Goal: Task Accomplishment & Management: Manage account settings

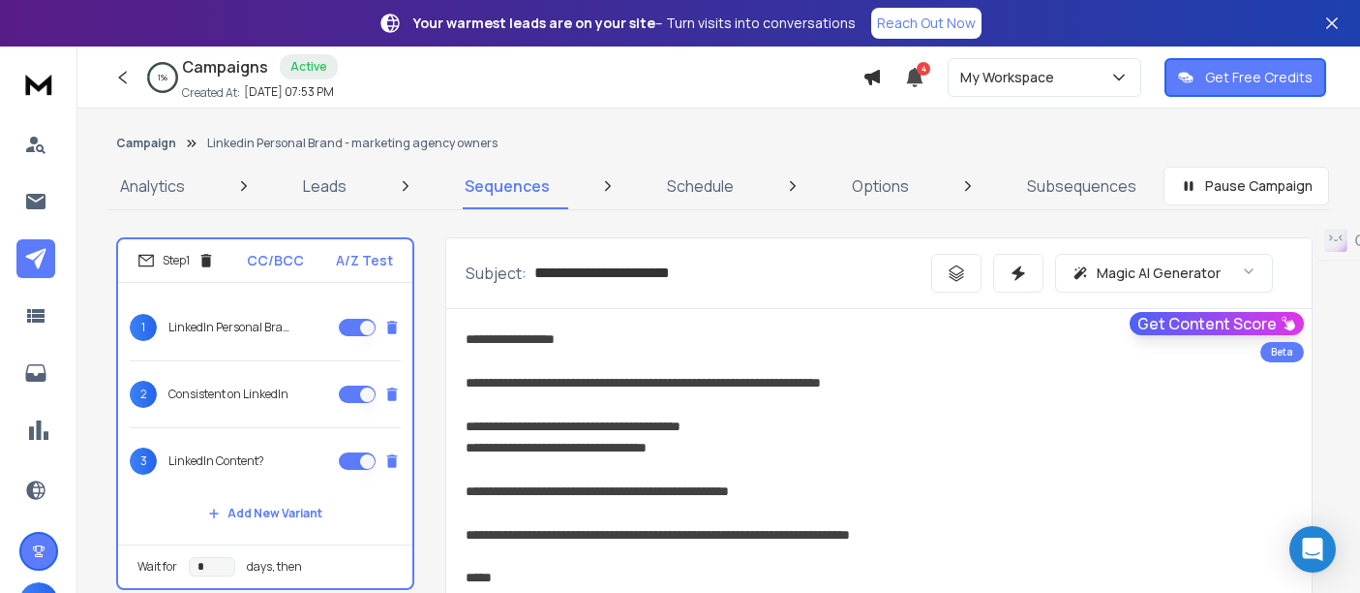
scroll to position [46, 0]
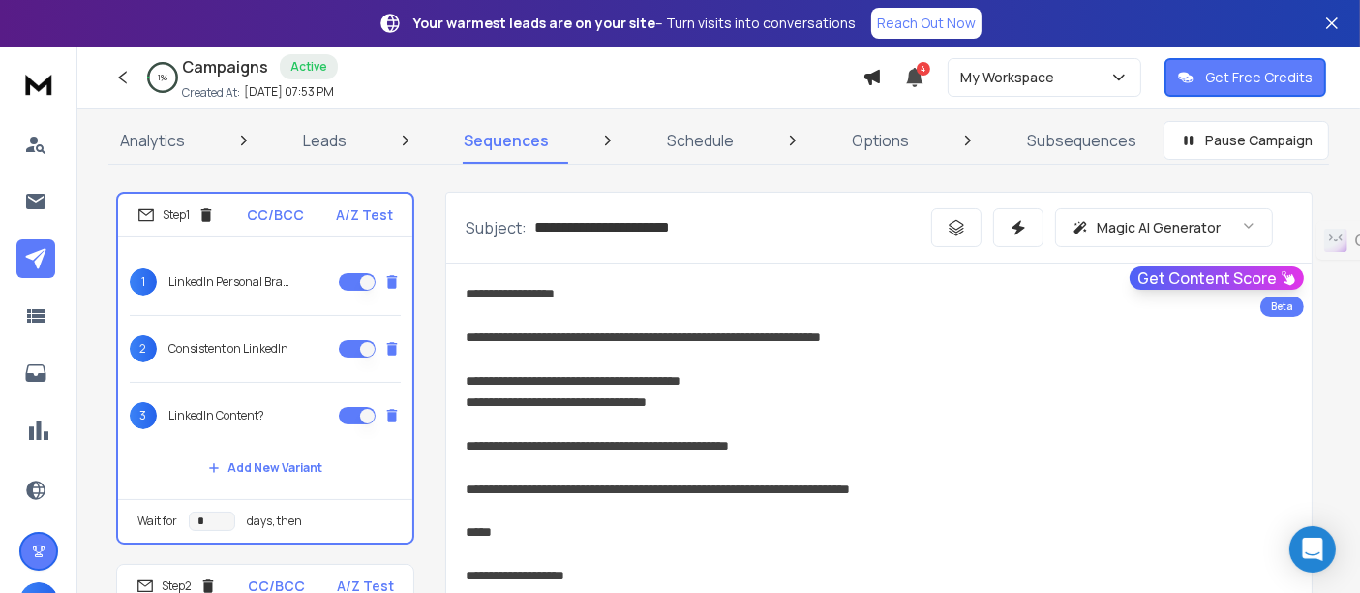
click at [244, 271] on div "1 LinkedIn Personal Brand" at bounding box center [211, 281] width 163 height 27
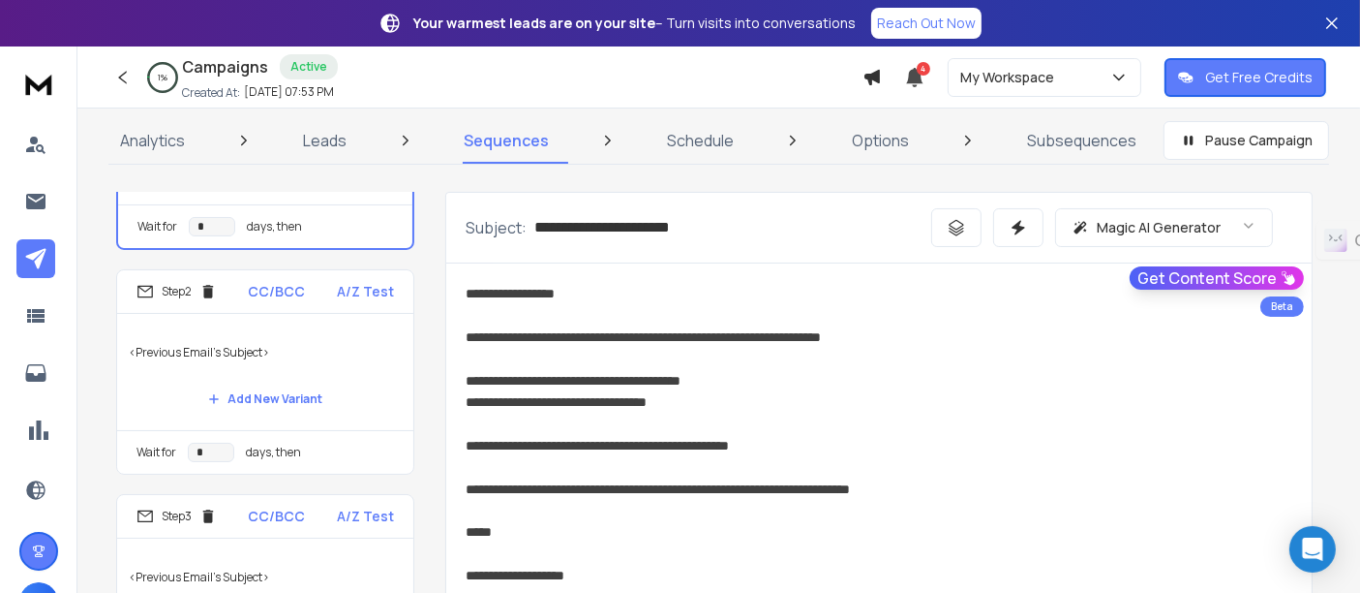
scroll to position [322, 0]
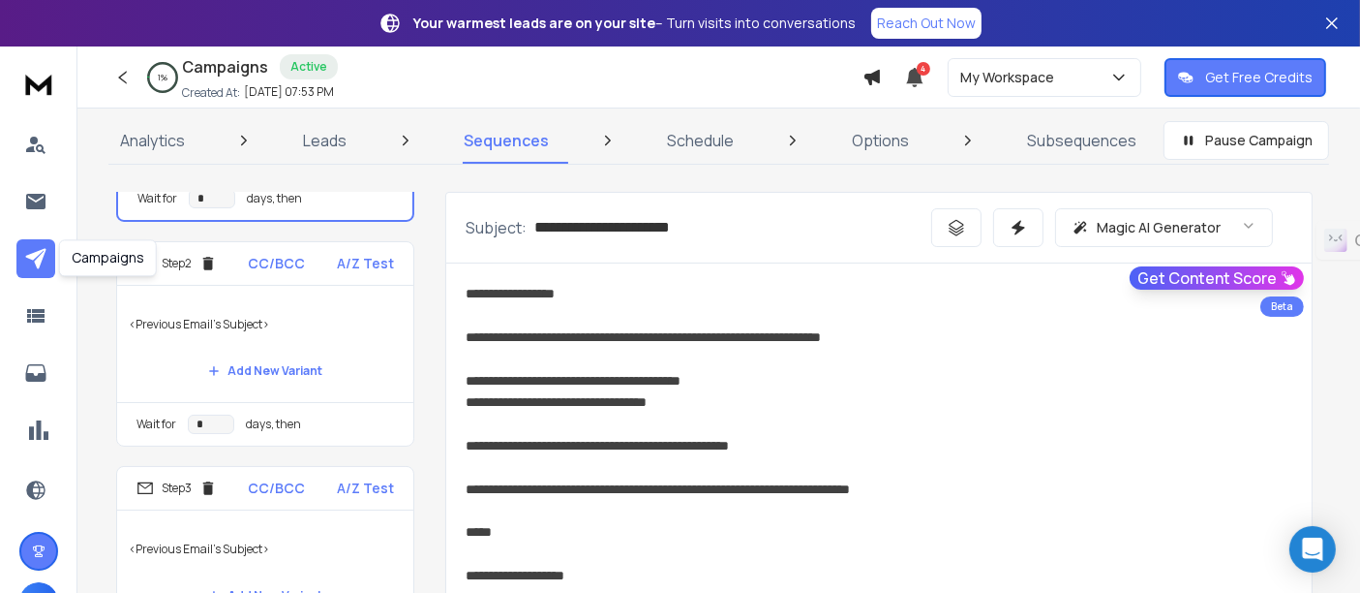
click at [43, 249] on icon at bounding box center [35, 258] width 20 height 20
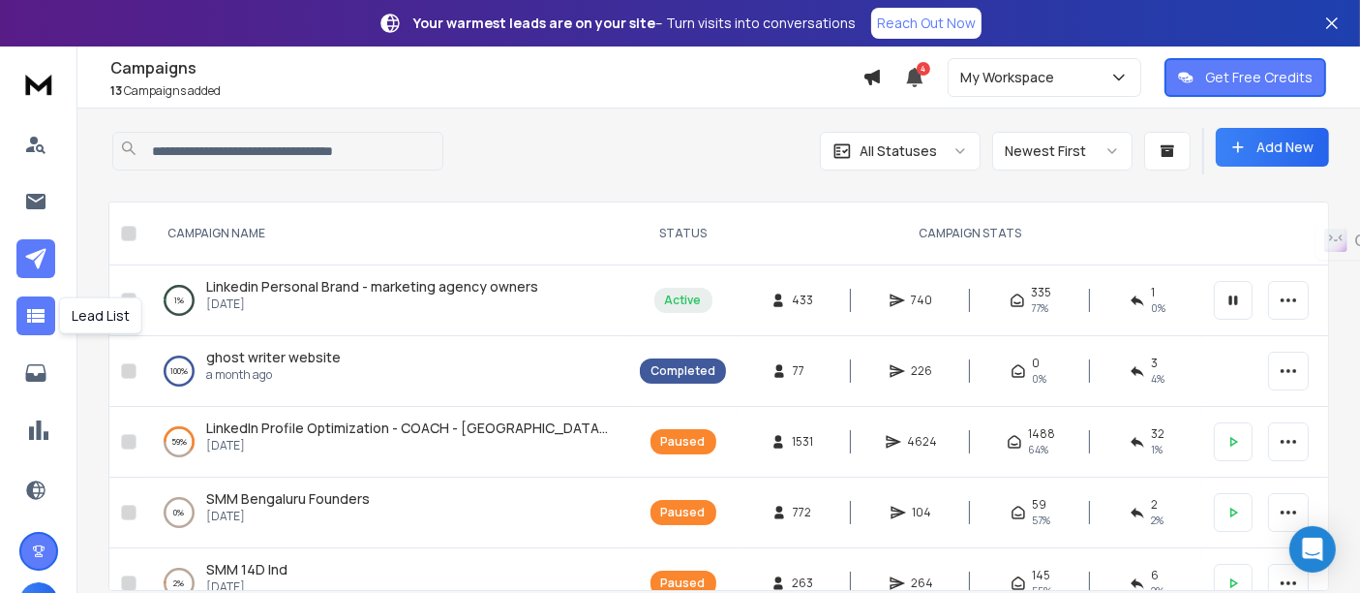
click at [48, 314] on link at bounding box center [35, 315] width 39 height 39
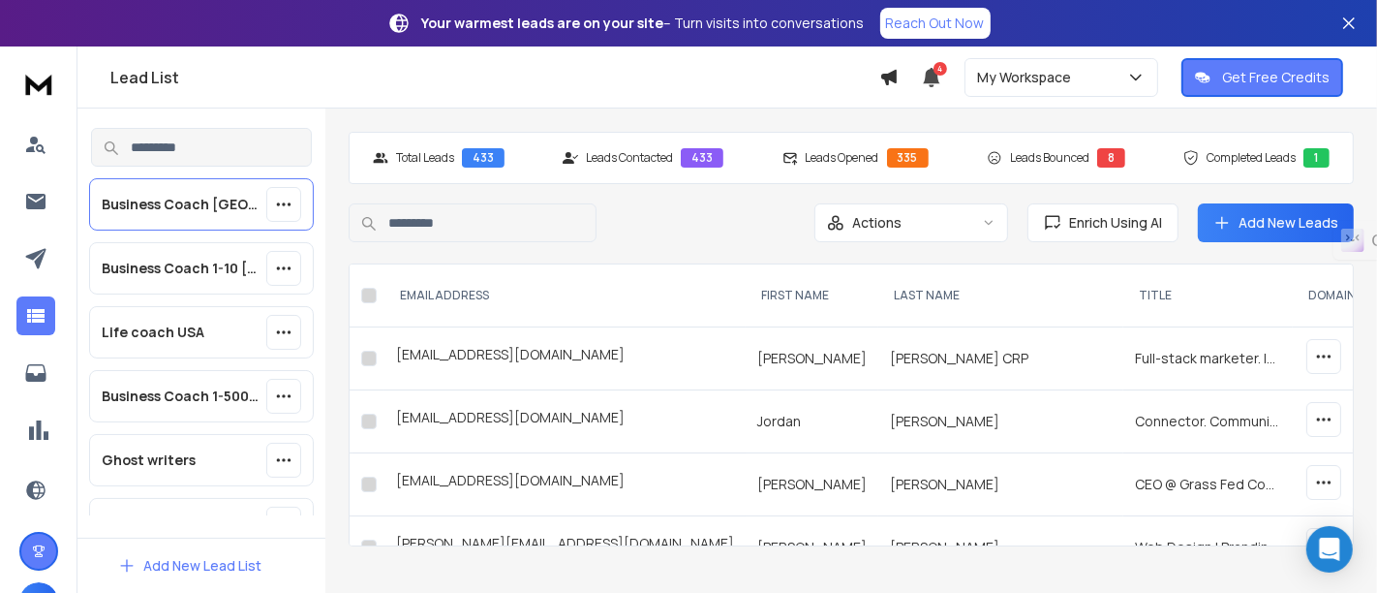
click at [230, 569] on button "Add New Lead List" at bounding box center [190, 565] width 174 height 39
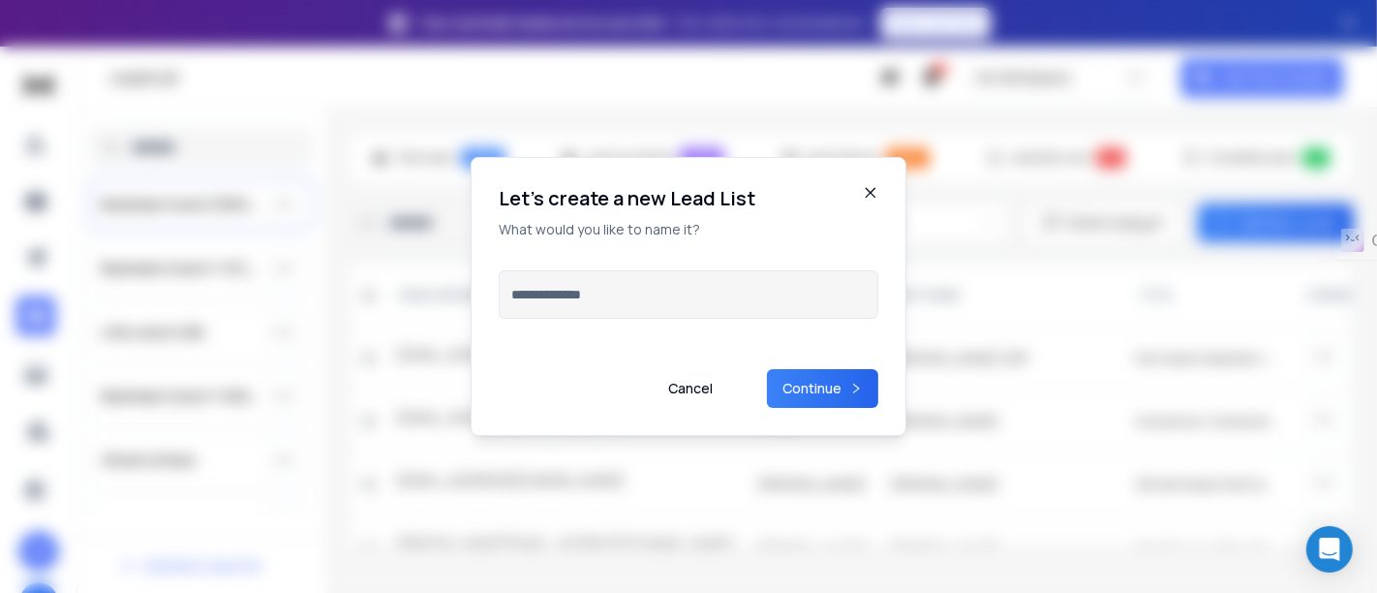
click at [554, 283] on input at bounding box center [689, 294] width 380 height 48
click at [573, 297] on input "**********" at bounding box center [689, 294] width 380 height 48
click at [765, 297] on input "**********" at bounding box center [689, 294] width 380 height 48
type input "**********"
click at [802, 396] on button "Continue" at bounding box center [822, 388] width 111 height 39
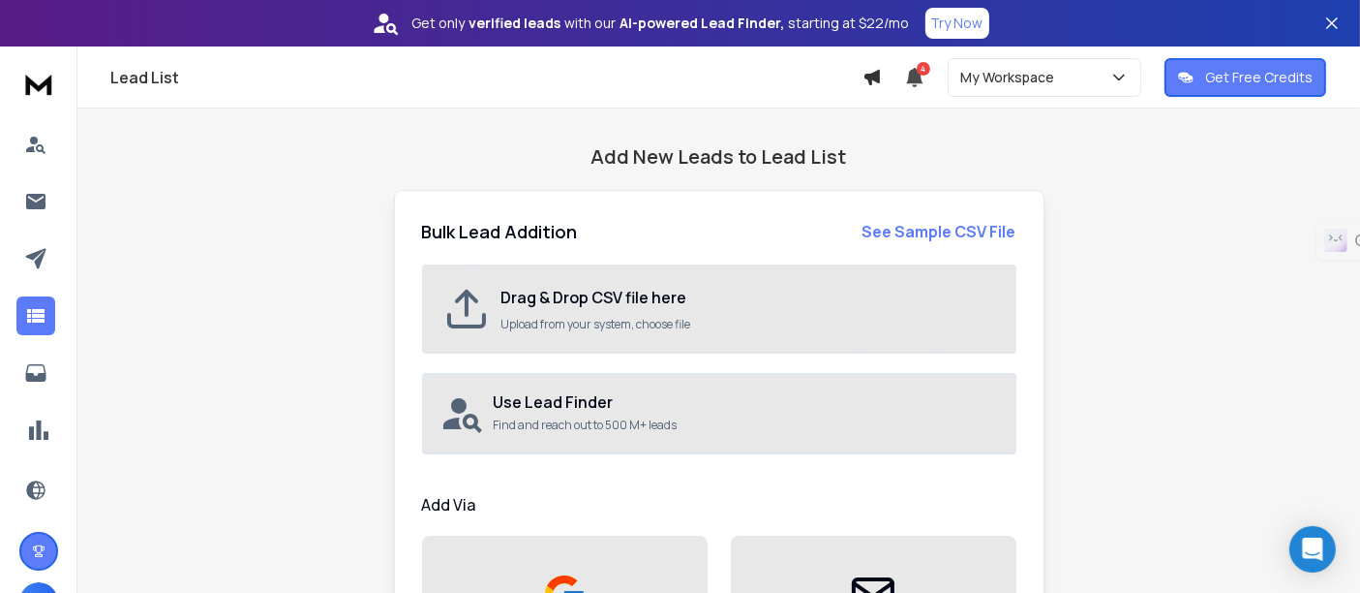
click at [562, 294] on h2 "Drag & Drop CSV file here" at bounding box center [749, 297] width 494 height 23
type input "**********"
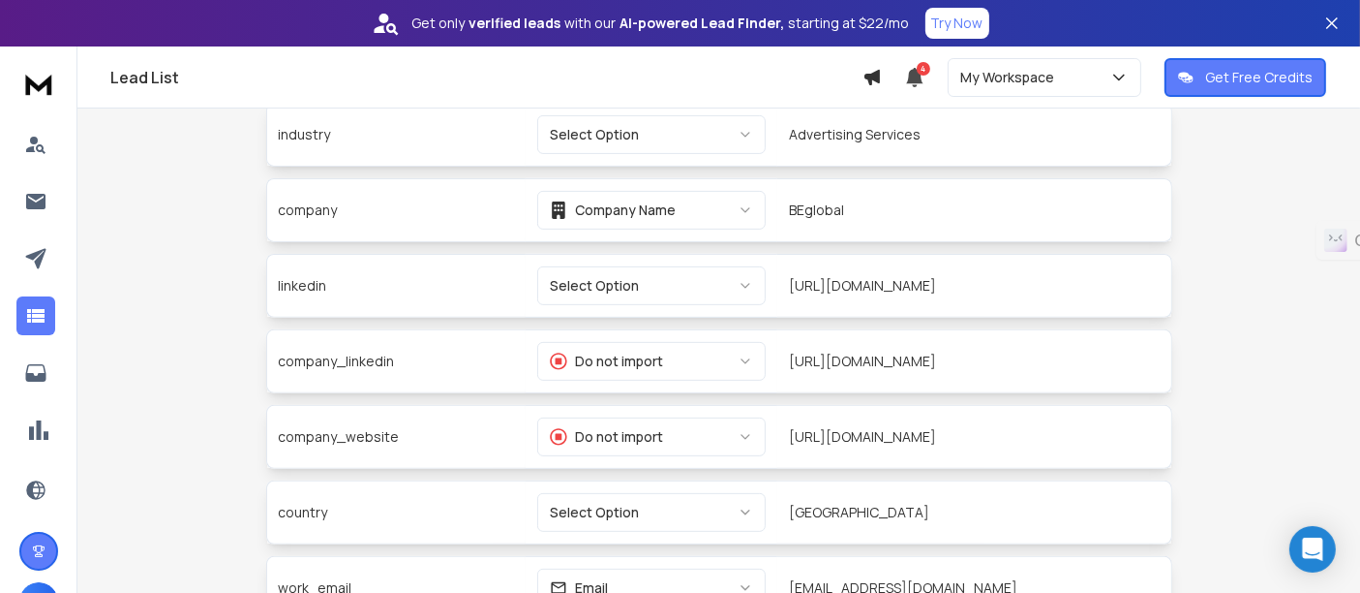
scroll to position [752, 0]
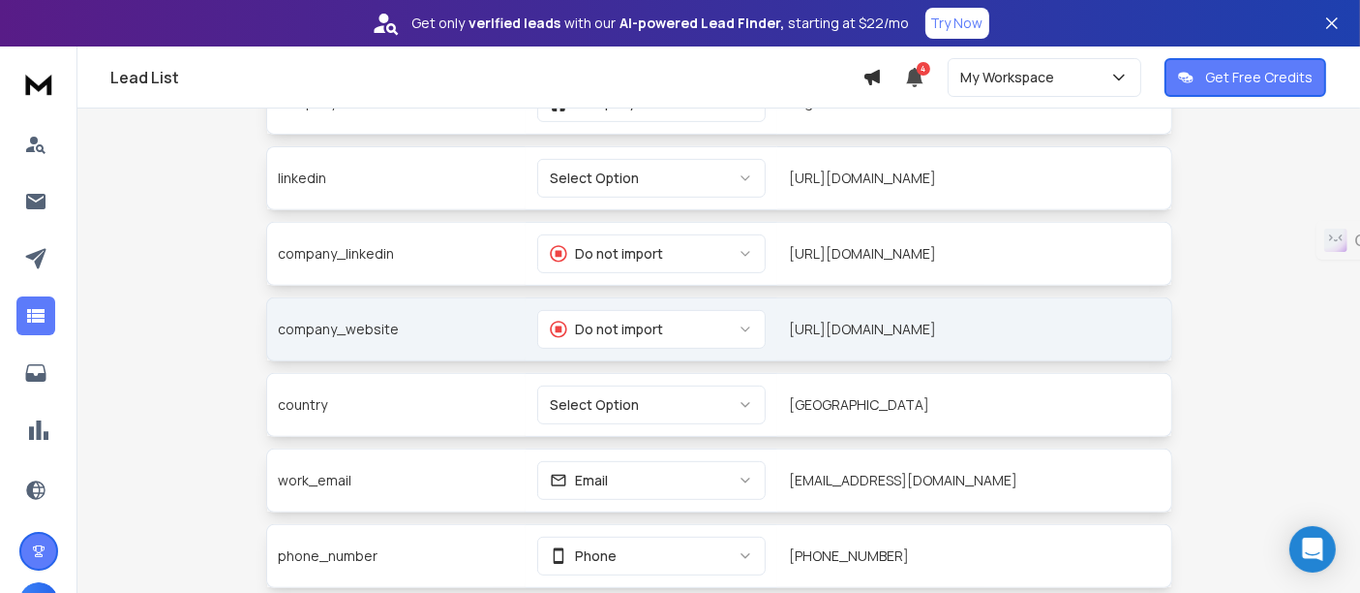
click at [622, 320] on div "Do not import" at bounding box center [606, 329] width 113 height 19
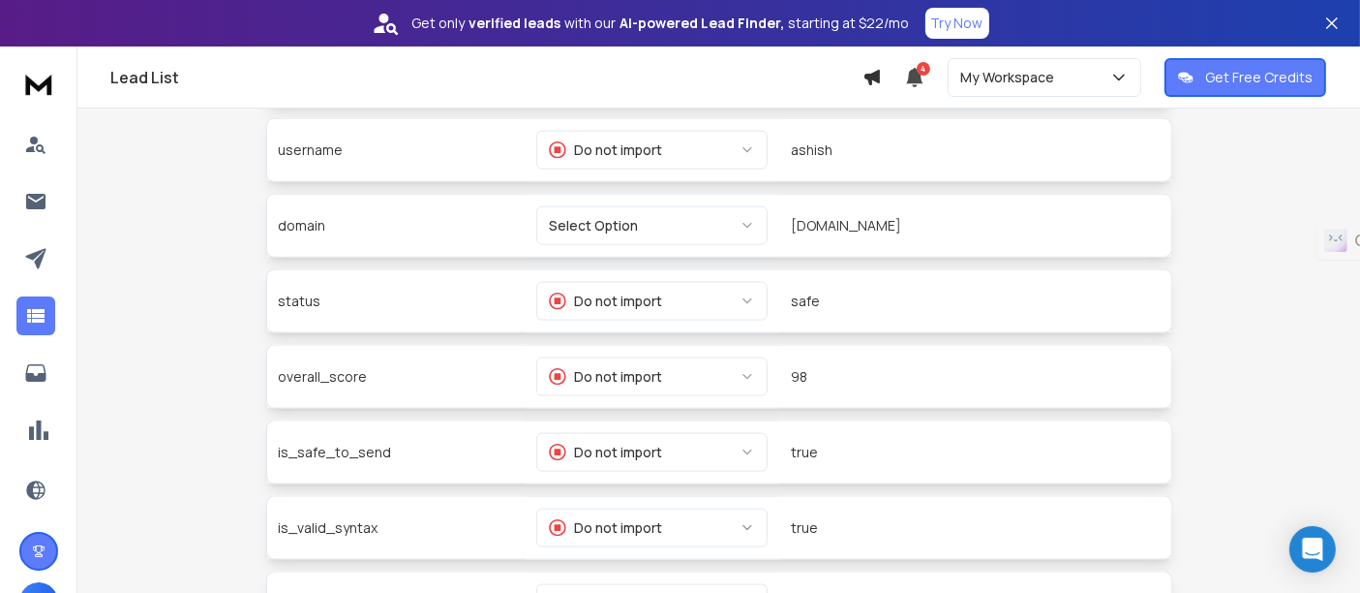
scroll to position [2474, 0]
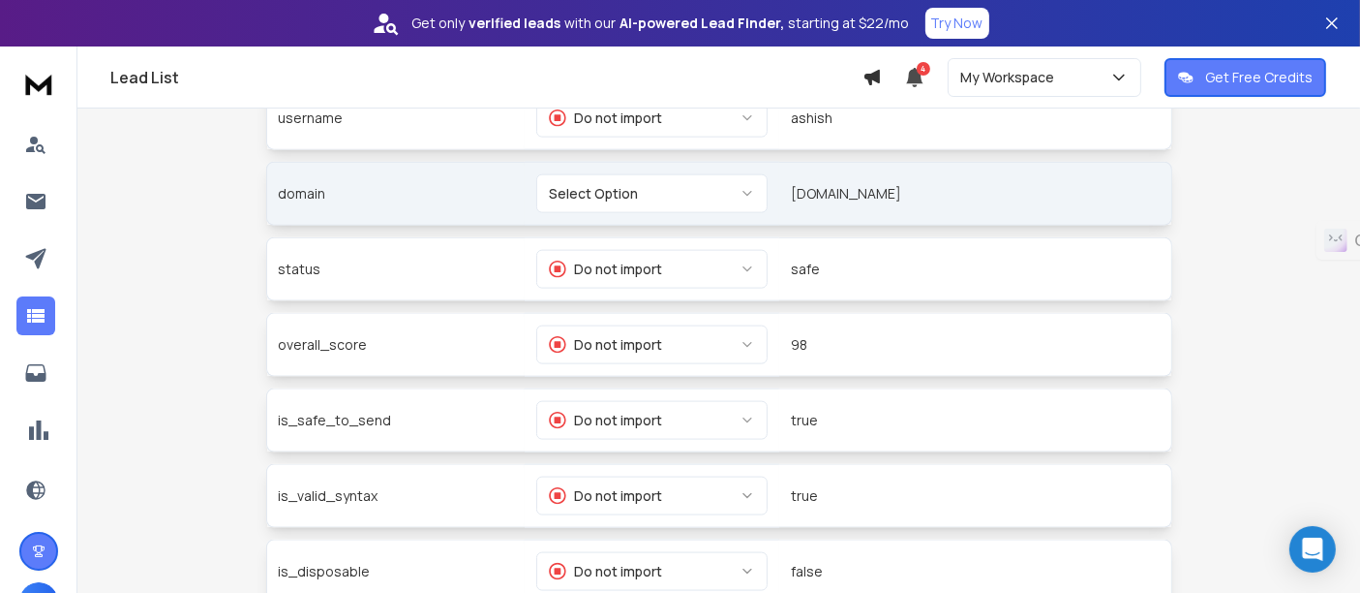
click at [644, 174] on button "Select Option" at bounding box center [651, 193] width 231 height 39
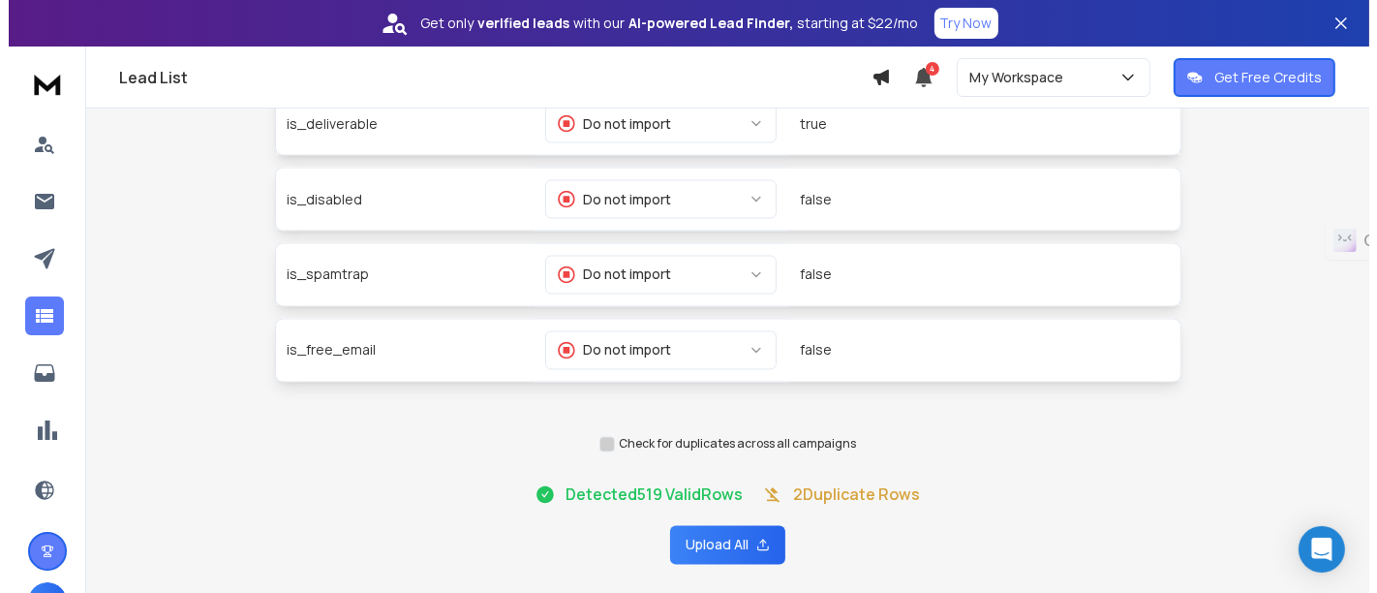
scroll to position [3452, 0]
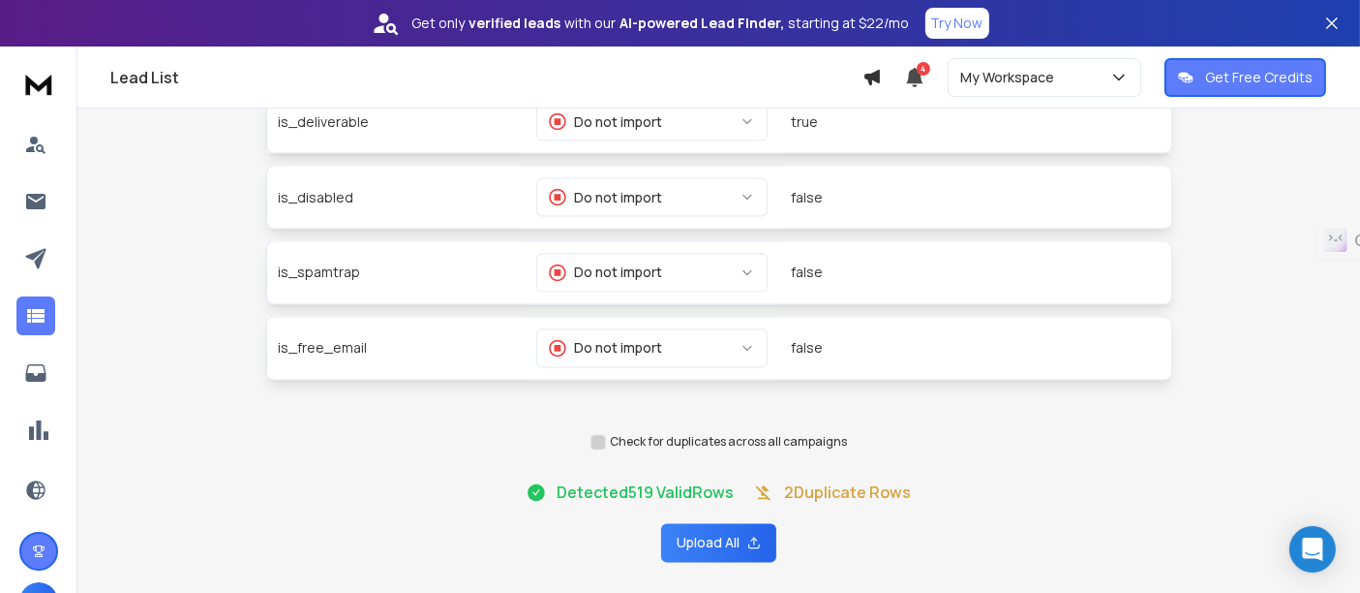
click at [602, 435] on button "Check for duplicates across all campaigns" at bounding box center [598, 442] width 15 height 15
click at [715, 524] on button "Upload All" at bounding box center [718, 543] width 115 height 39
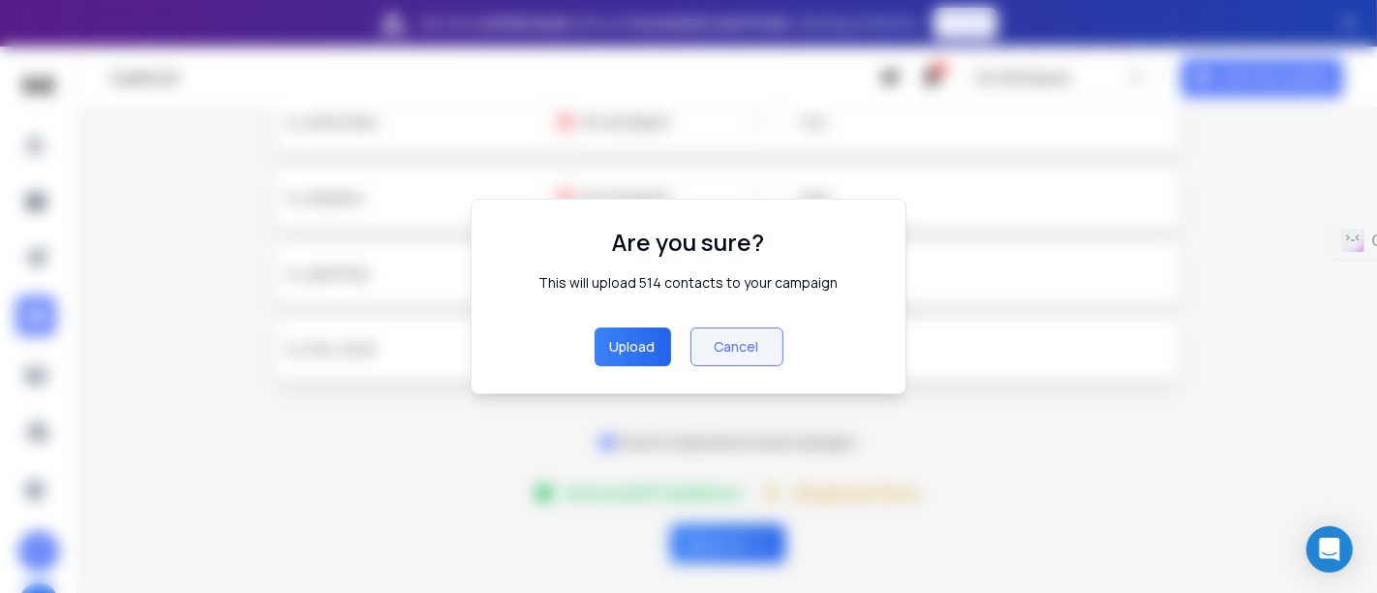
click at [619, 340] on button "Upload" at bounding box center [633, 346] width 76 height 39
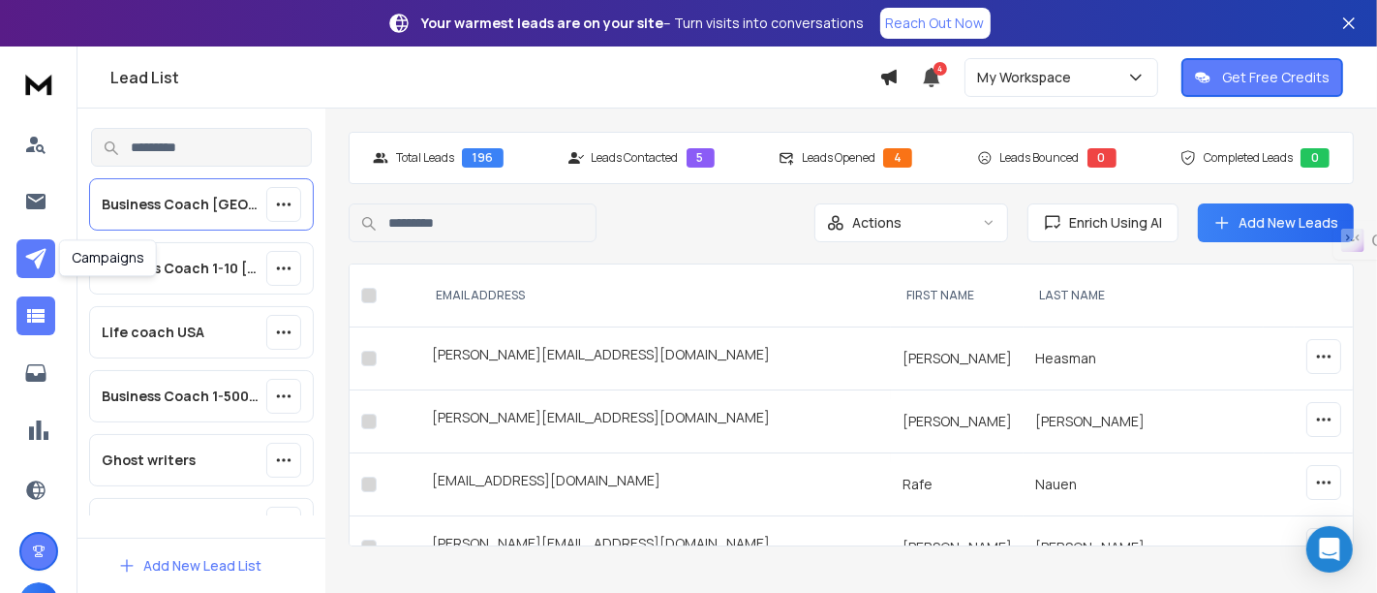
click at [30, 256] on icon at bounding box center [35, 258] width 20 height 20
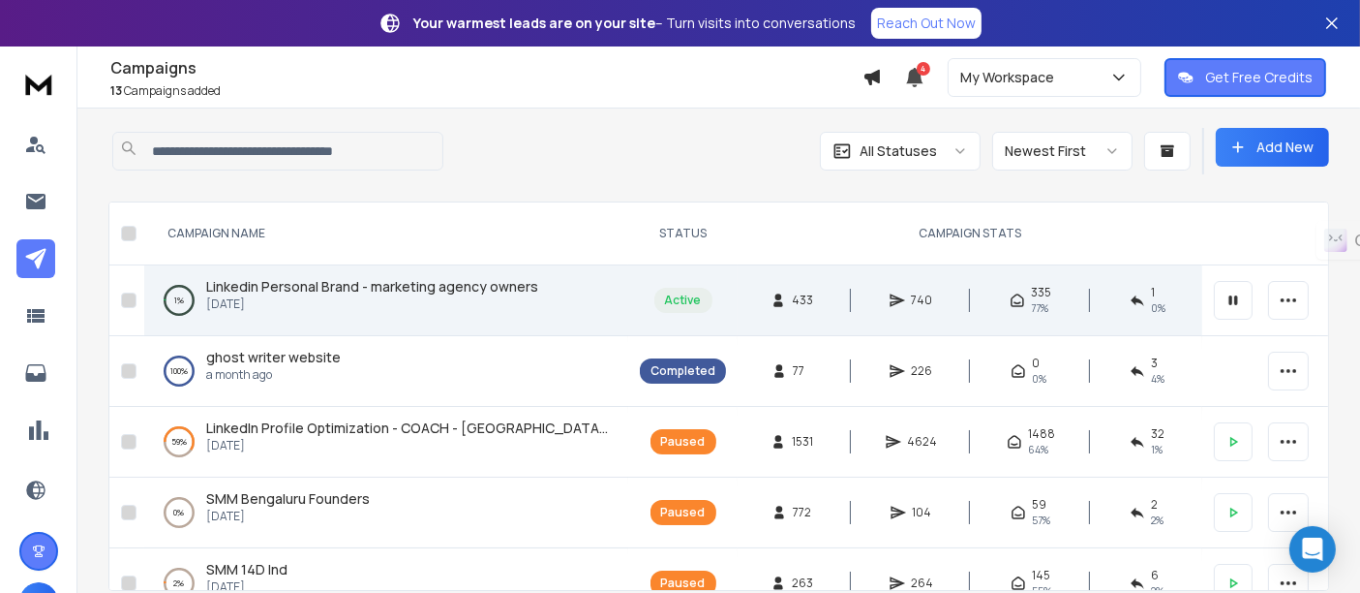
click at [127, 298] on button "button" at bounding box center [128, 299] width 15 height 15
click at [135, 298] on button "button" at bounding box center [128, 299] width 15 height 15
click at [1280, 293] on icon "button" at bounding box center [1288, 299] width 19 height 19
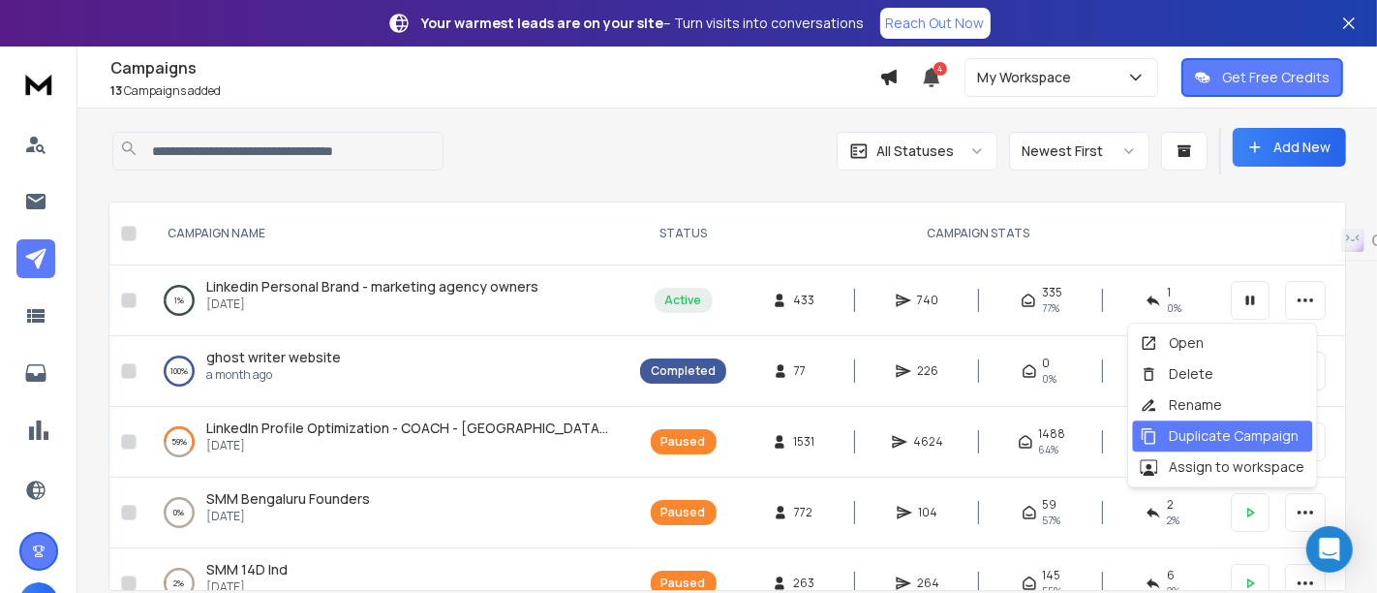
click at [1215, 435] on div "Duplicate Campaign" at bounding box center [1219, 435] width 159 height 19
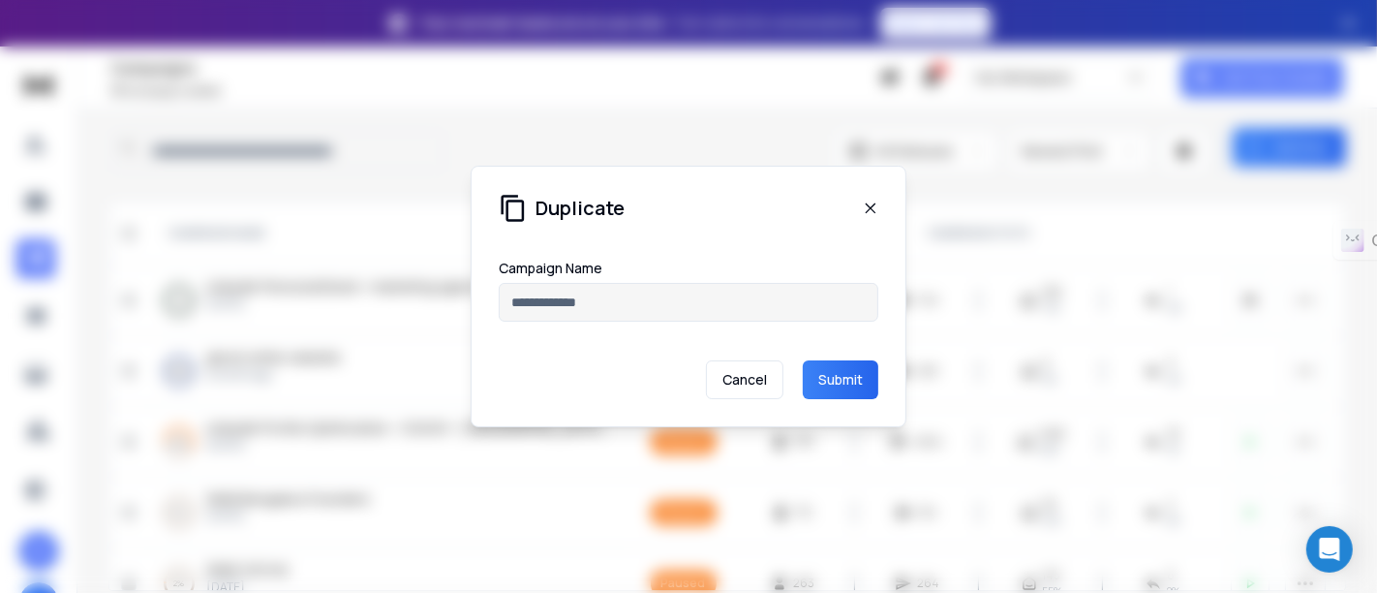
click at [650, 291] on input "text" at bounding box center [689, 302] width 380 height 39
click at [876, 204] on icon at bounding box center [870, 207] width 15 height 15
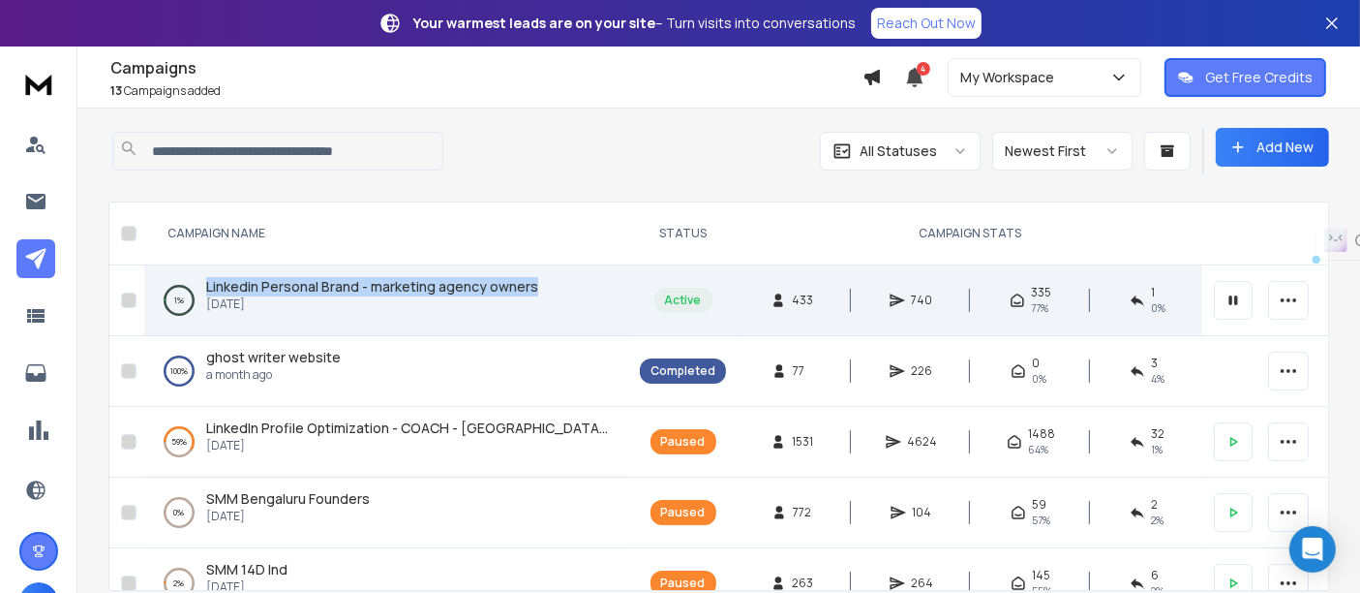
drag, startPoint x: 198, startPoint y: 272, endPoint x: 531, endPoint y: 284, distance: 333.3
click at [531, 284] on td "1 % Linkedin Personal Brand - marketing agency owners 7 days ago" at bounding box center [386, 300] width 484 height 71
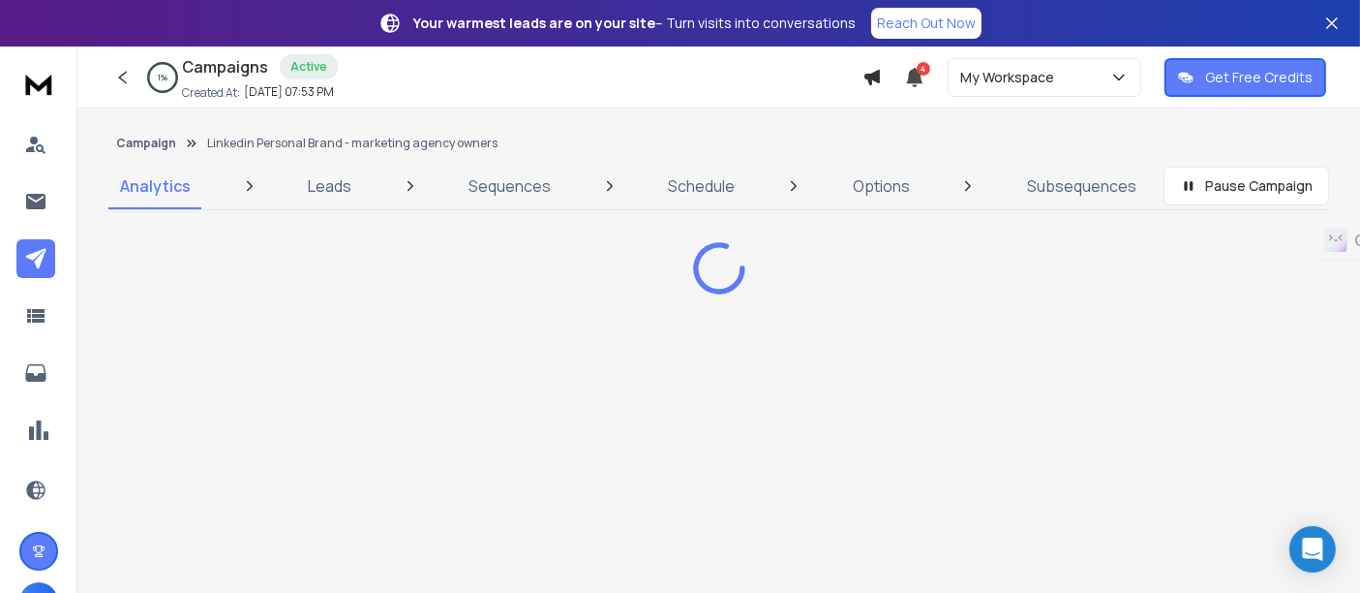
drag, startPoint x: 492, startPoint y: 284, endPoint x: 218, endPoint y: 143, distance: 307.9
click at [218, 143] on p "Linkedin Personal Brand - marketing agency owners" at bounding box center [352, 143] width 290 height 15
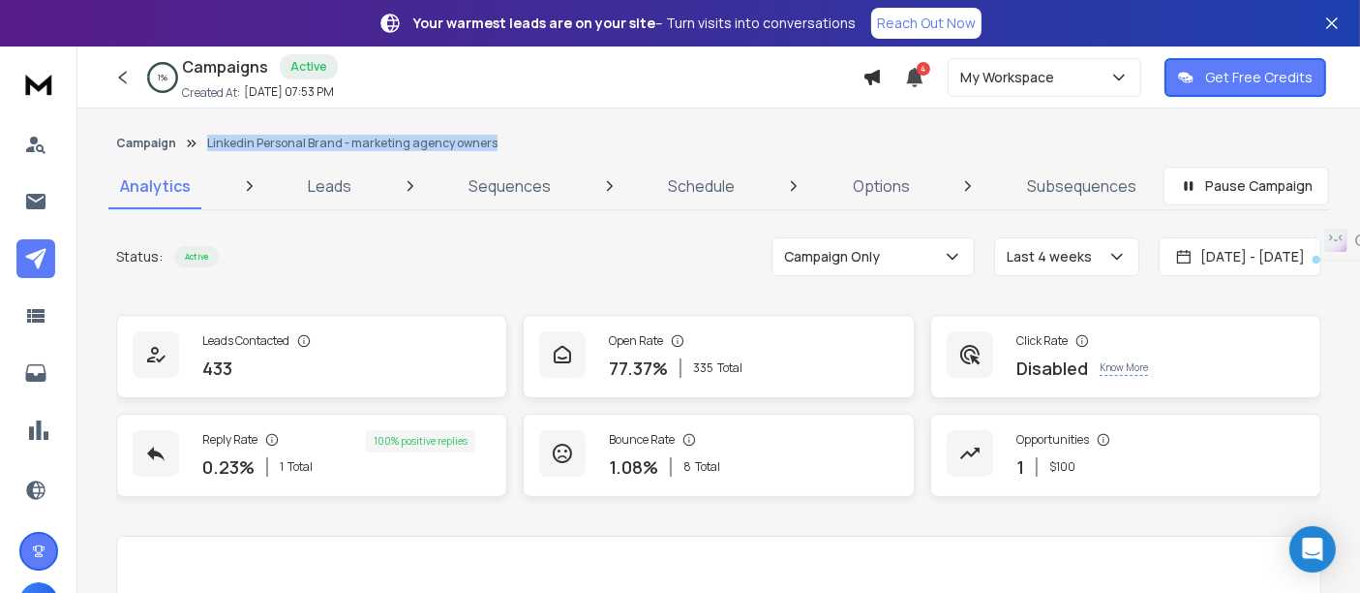
drag, startPoint x: 218, startPoint y: 143, endPoint x: 466, endPoint y: 141, distance: 247.9
click at [466, 141] on p "Linkedin Personal Brand - marketing agency owners" at bounding box center [352, 143] width 290 height 15
copy p "Linkedin Personal Brand - marketing agency owners"
click at [46, 264] on icon at bounding box center [35, 258] width 23 height 23
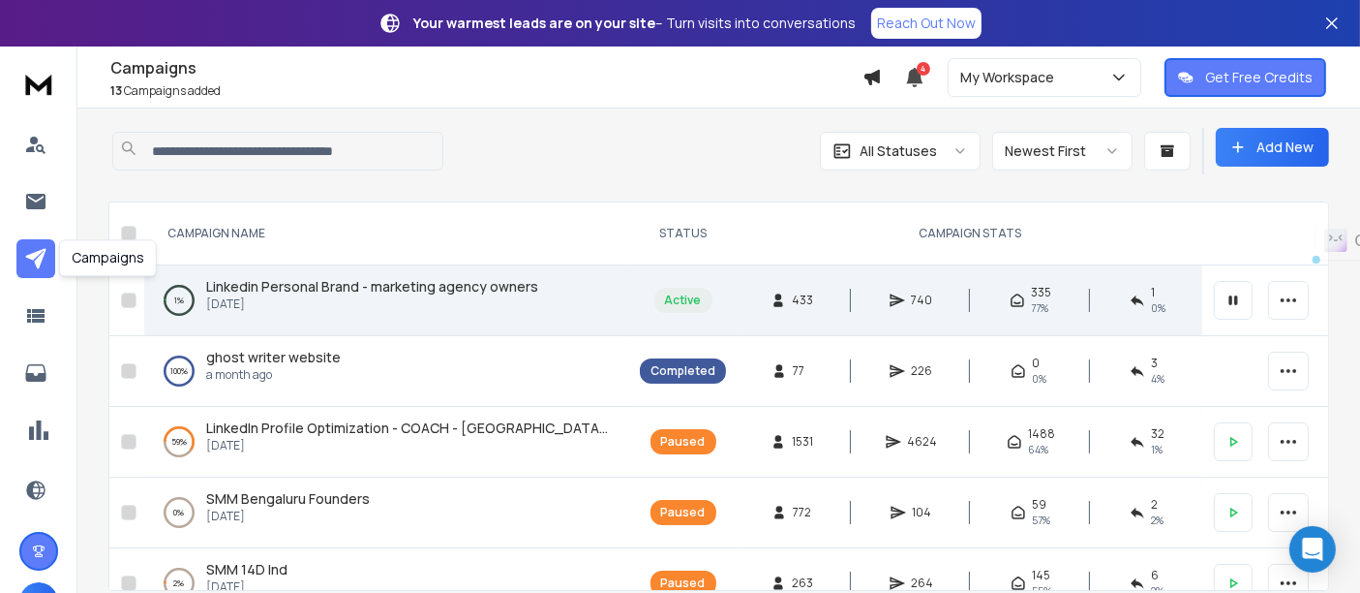
click at [1279, 294] on icon "button" at bounding box center [1288, 299] width 19 height 19
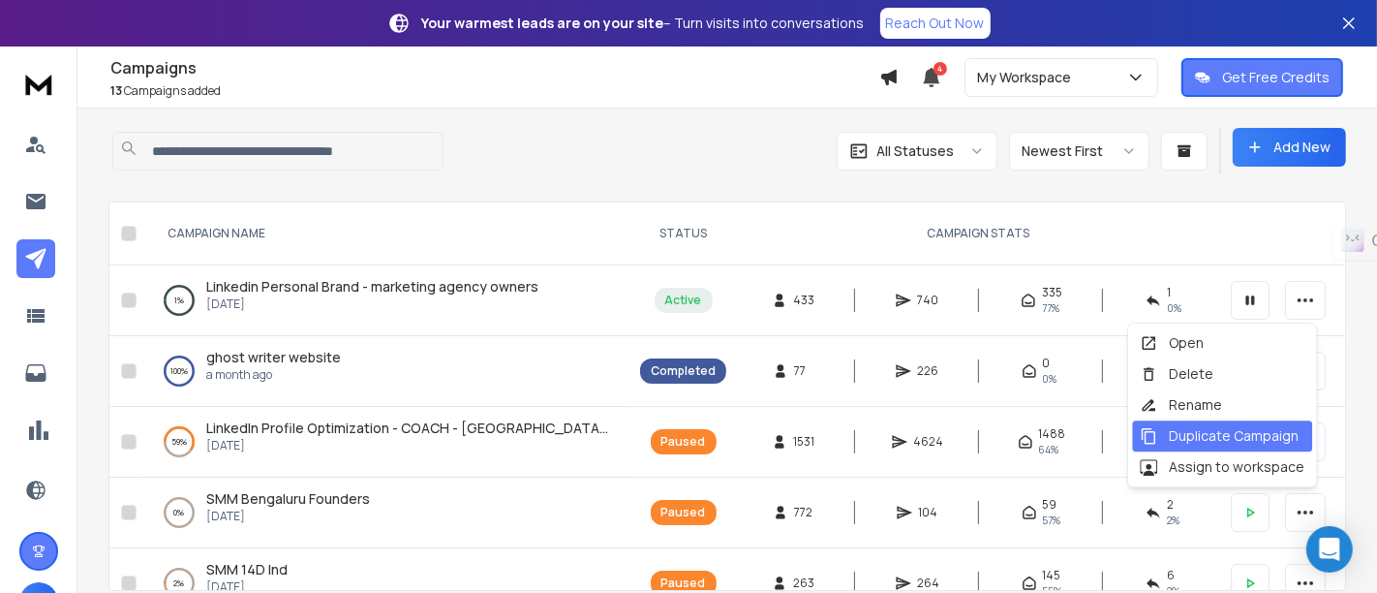
click at [1236, 428] on div "Duplicate Campaign" at bounding box center [1219, 435] width 159 height 19
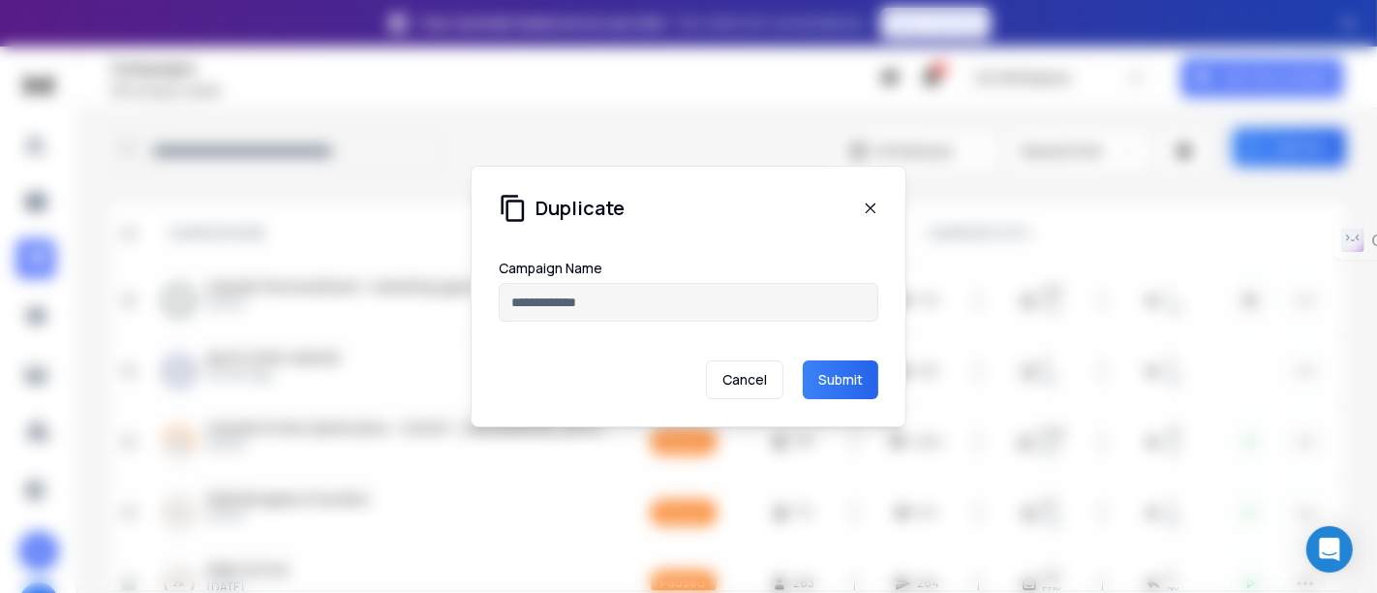
click at [683, 309] on input "text" at bounding box center [689, 302] width 380 height 39
paste input "**********"
type input "**********"
click at [839, 372] on button "Submit" at bounding box center [841, 379] width 76 height 39
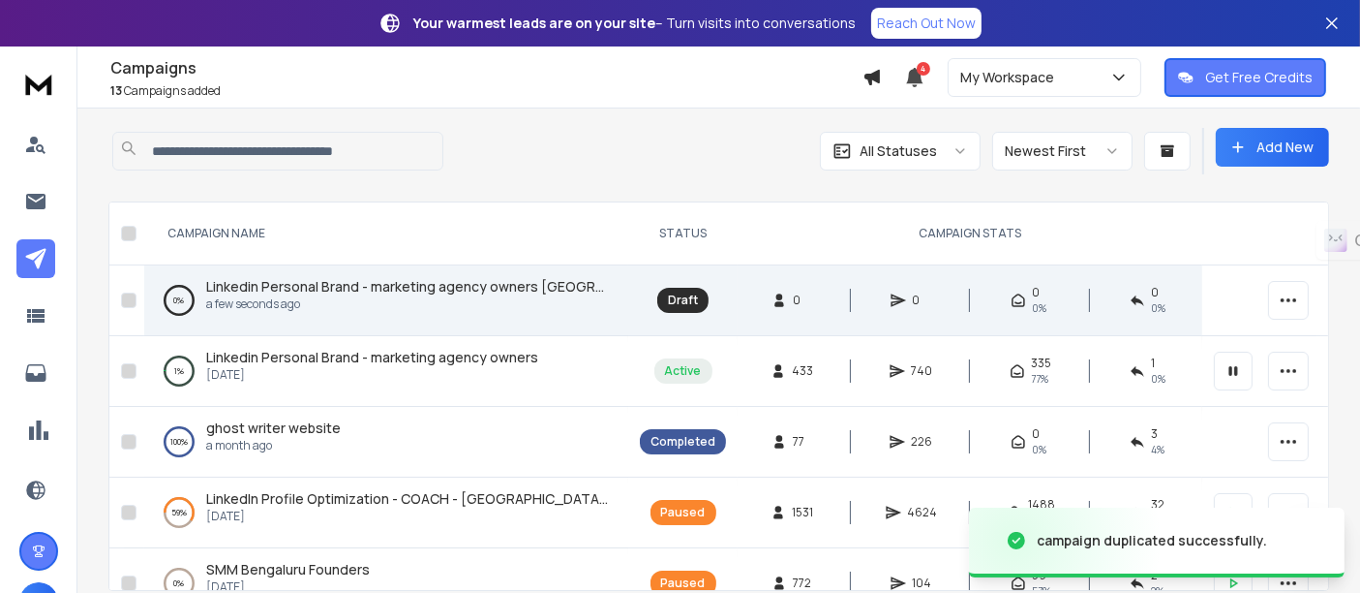
click at [431, 289] on span "Linkedin Personal Brand - marketing agency owners [GEOGRAPHIC_DATA]" at bounding box center [445, 286] width 479 height 18
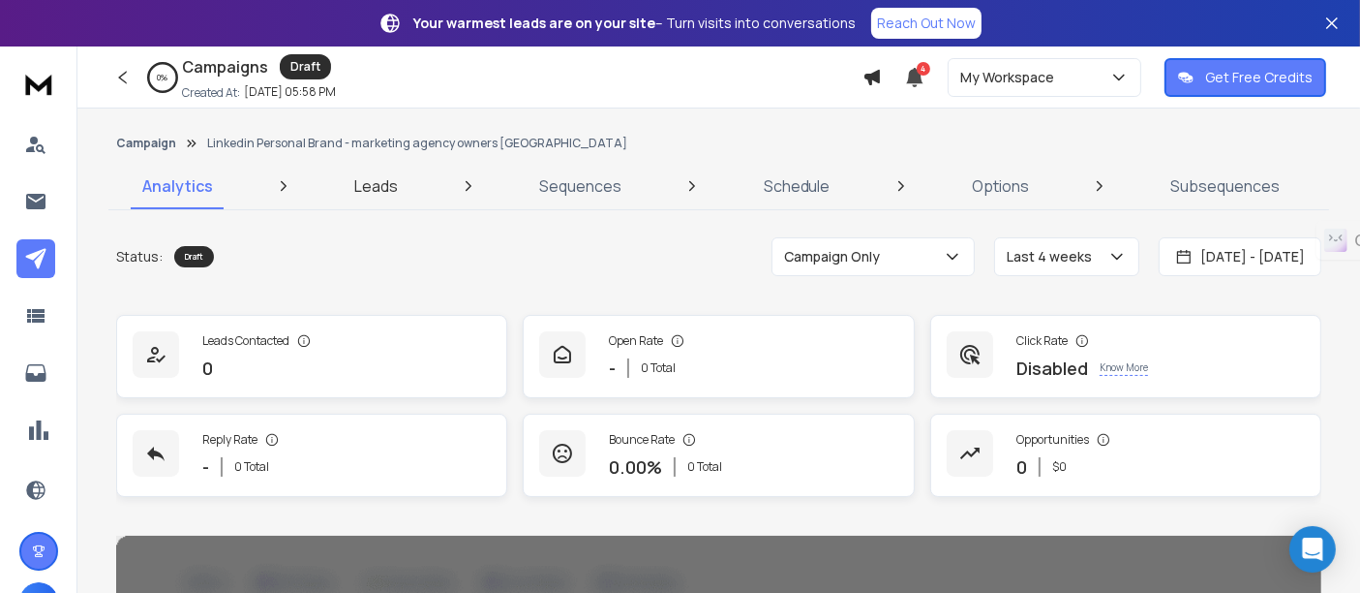
click at [373, 188] on p "Leads" at bounding box center [376, 185] width 44 height 23
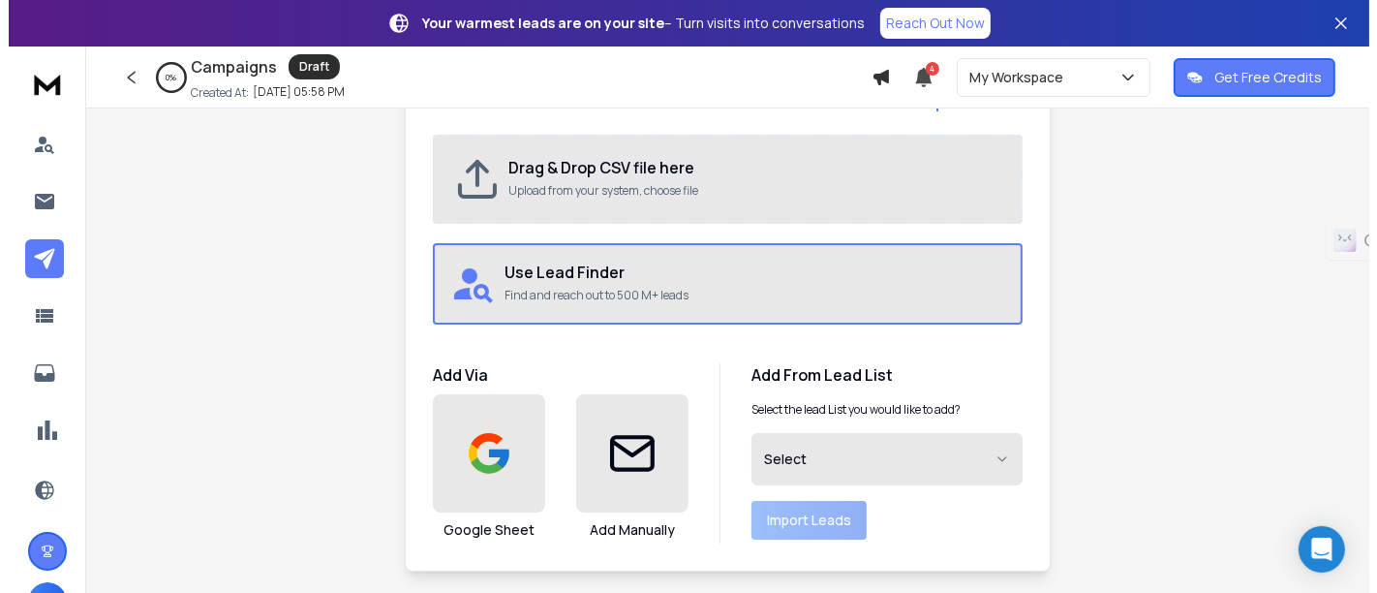
scroll to position [283, 0]
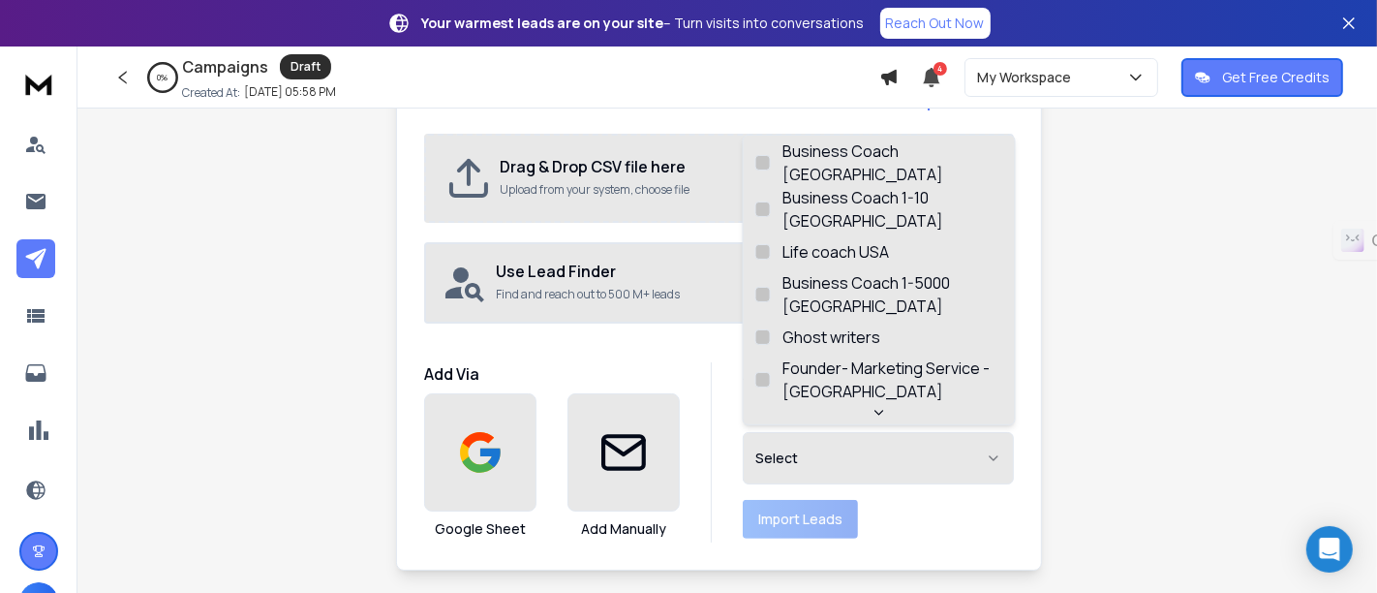
click at [990, 456] on icon "button" at bounding box center [994, 458] width 8 height 4
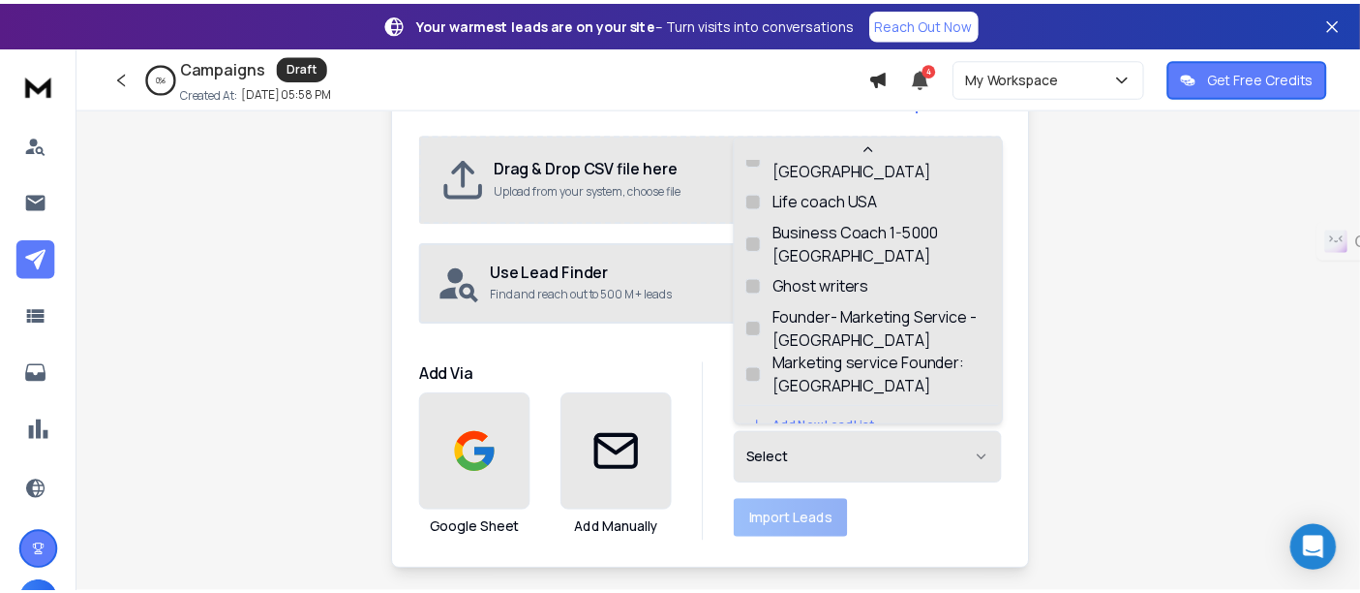
scroll to position [75, 0]
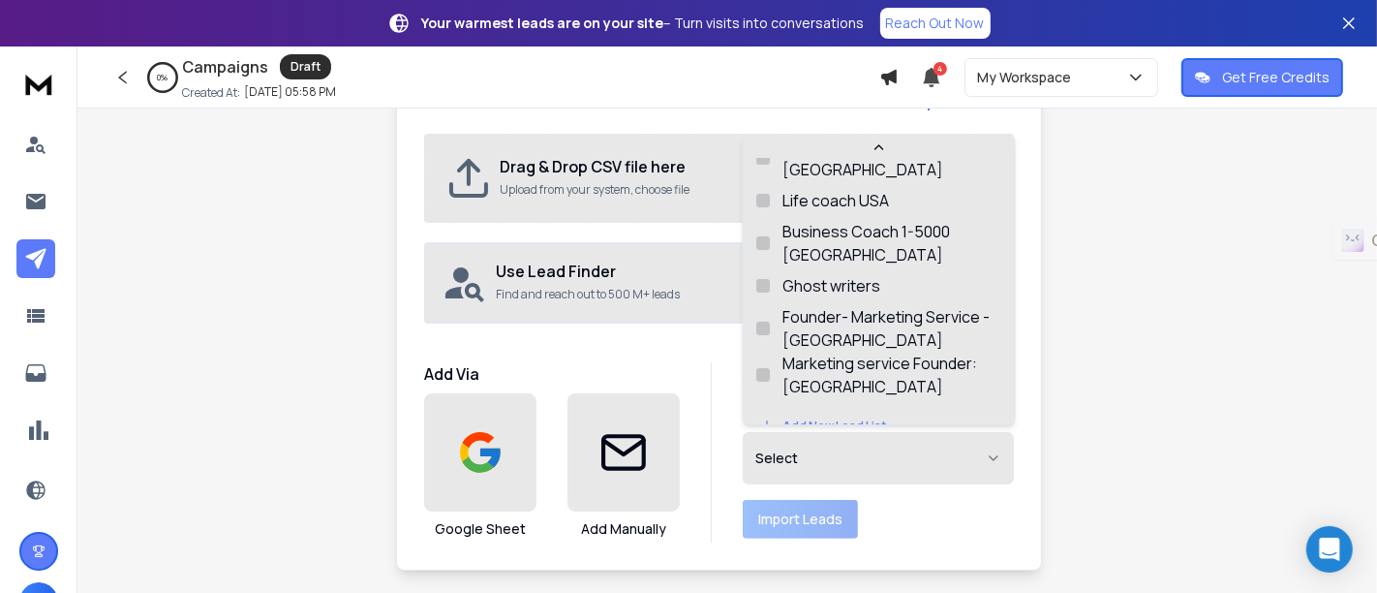
click at [824, 351] on div "Marketing service Founder: India" at bounding box center [886, 374] width 209 height 46
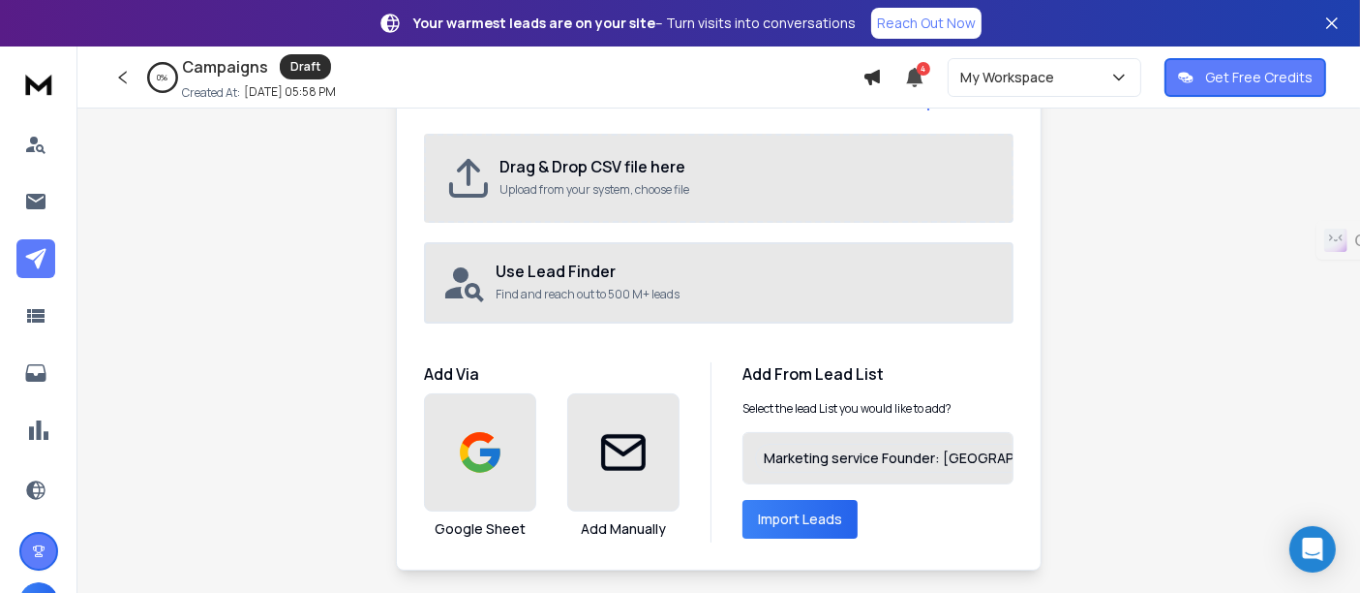
click at [810, 513] on button "Import Leads" at bounding box center [800, 519] width 115 height 39
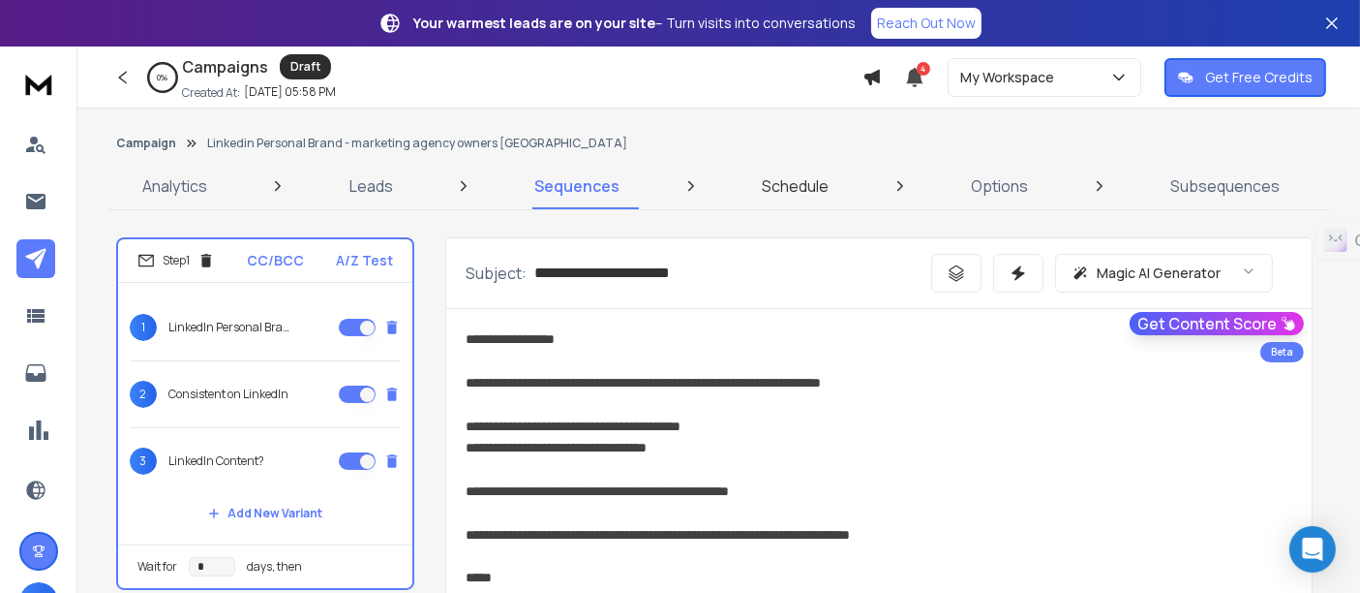
click at [766, 180] on p "Schedule" at bounding box center [795, 185] width 67 height 23
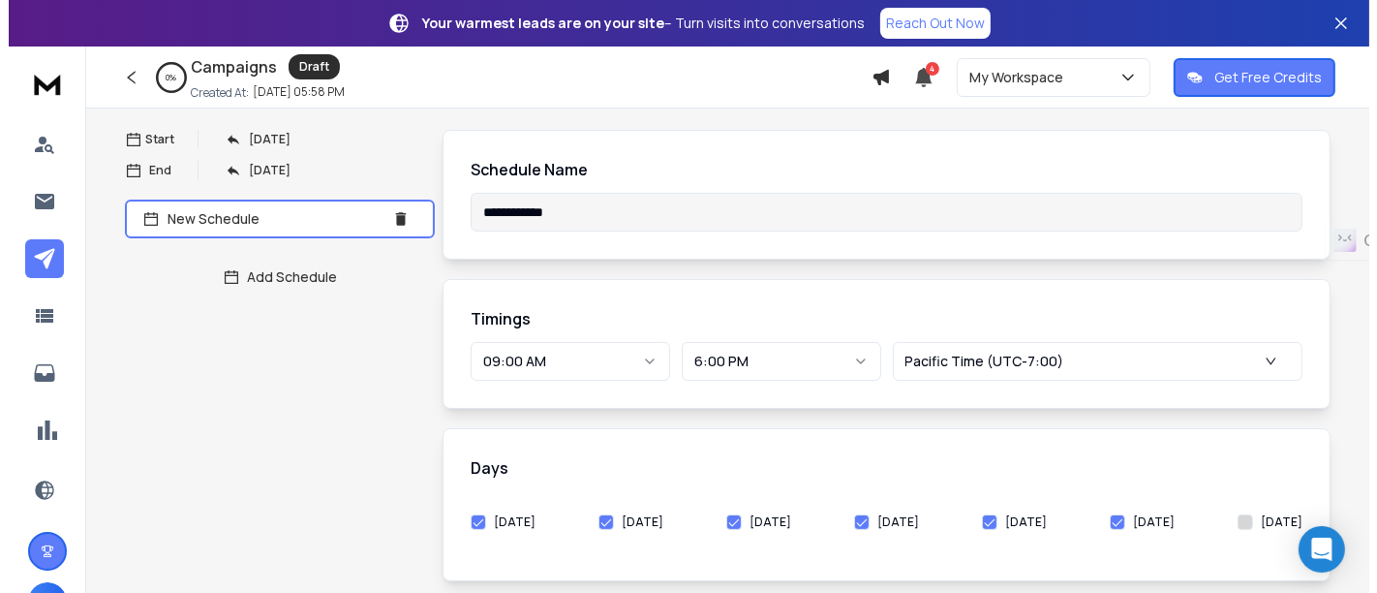
scroll to position [178, 0]
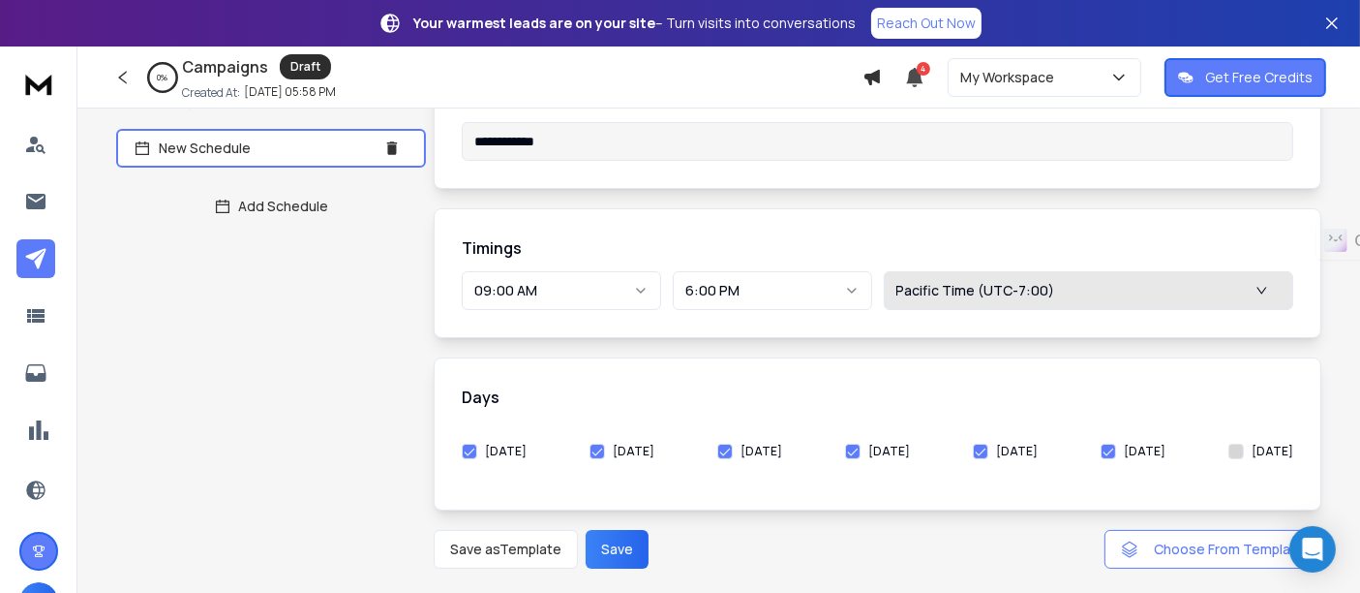
click at [918, 281] on p "Pacific Time (UTC-7:00)" at bounding box center [980, 290] width 167 height 19
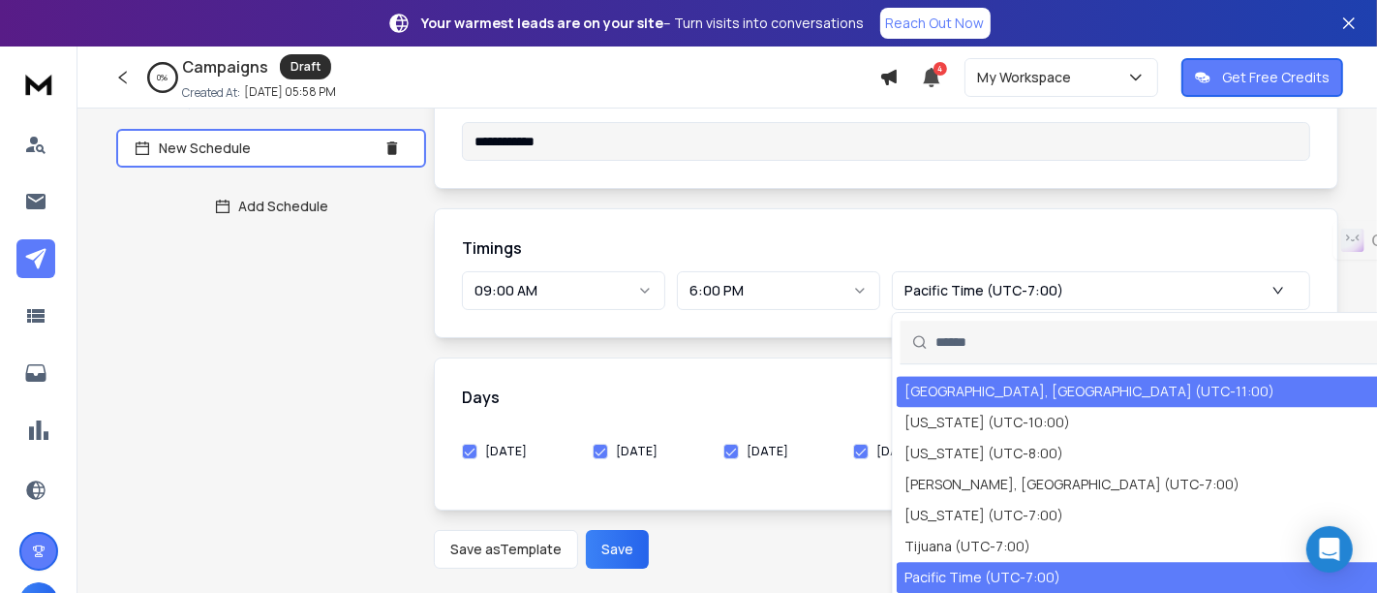
click at [990, 339] on input "text" at bounding box center [1395, 341] width 920 height 43
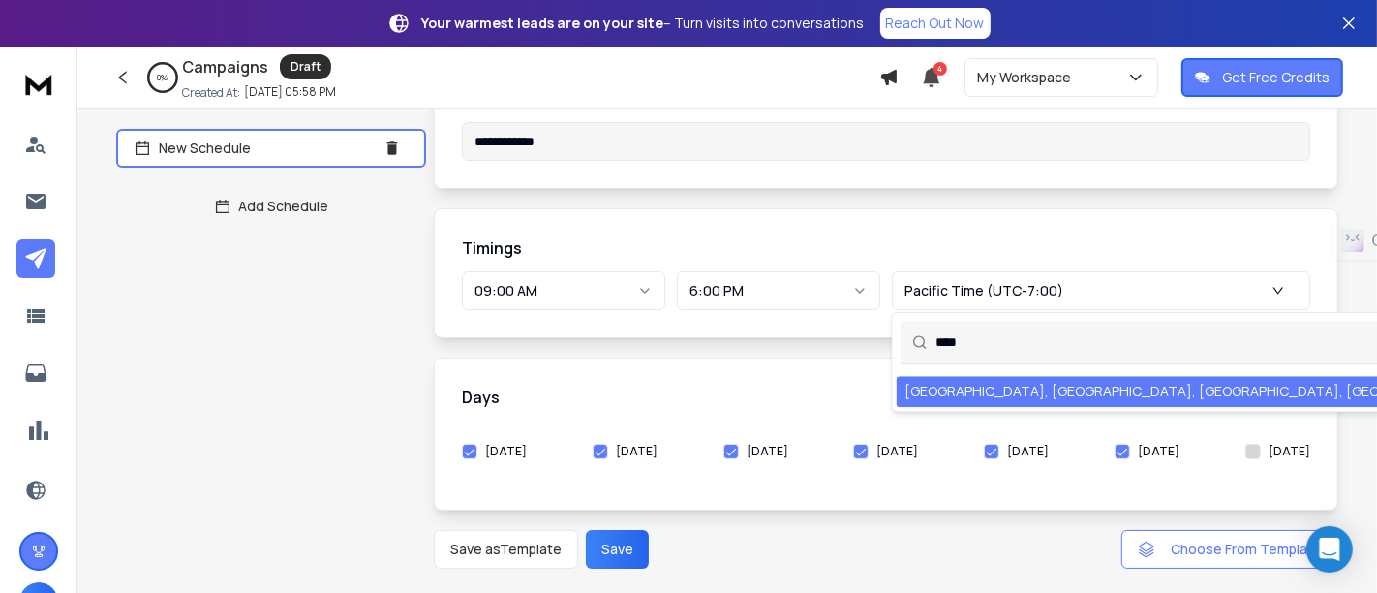
type input "****"
click at [979, 397] on div "Chennai, Kolkata, Mumbai, New Delhi (UTC+5:30)" at bounding box center [1235, 390] width 662 height 19
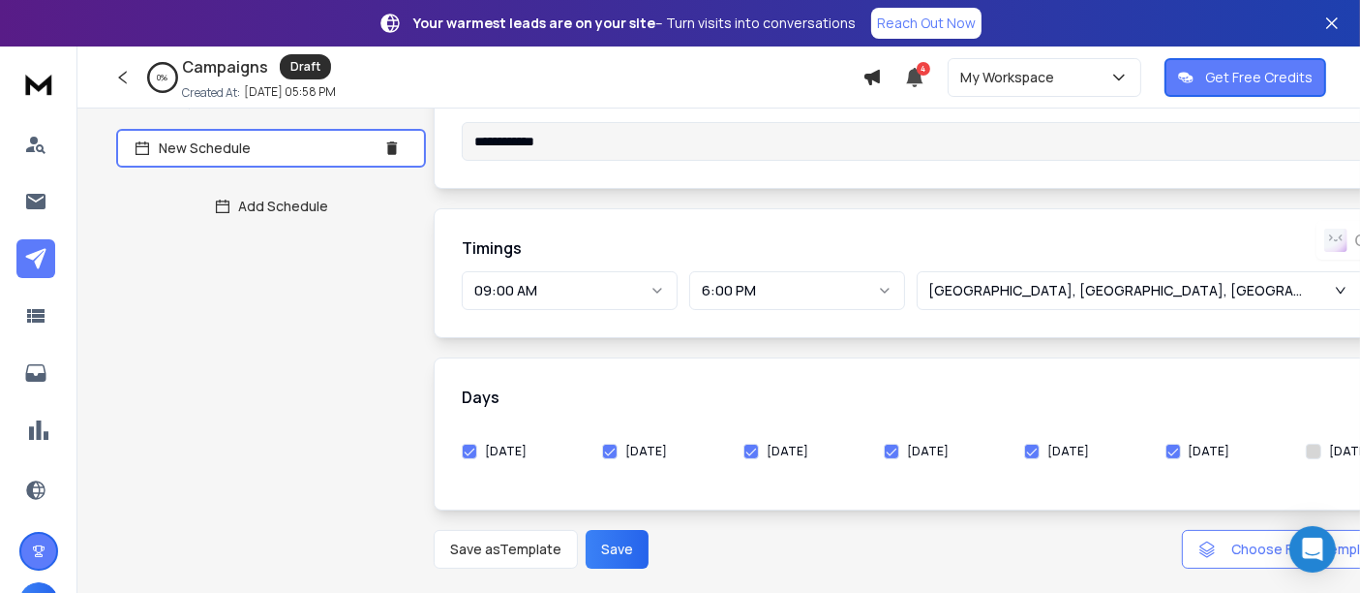
click at [727, 357] on div "Days Monday Tuesday Wednesday Thursday Friday Saturday Sunday" at bounding box center [916, 433] width 965 height 153
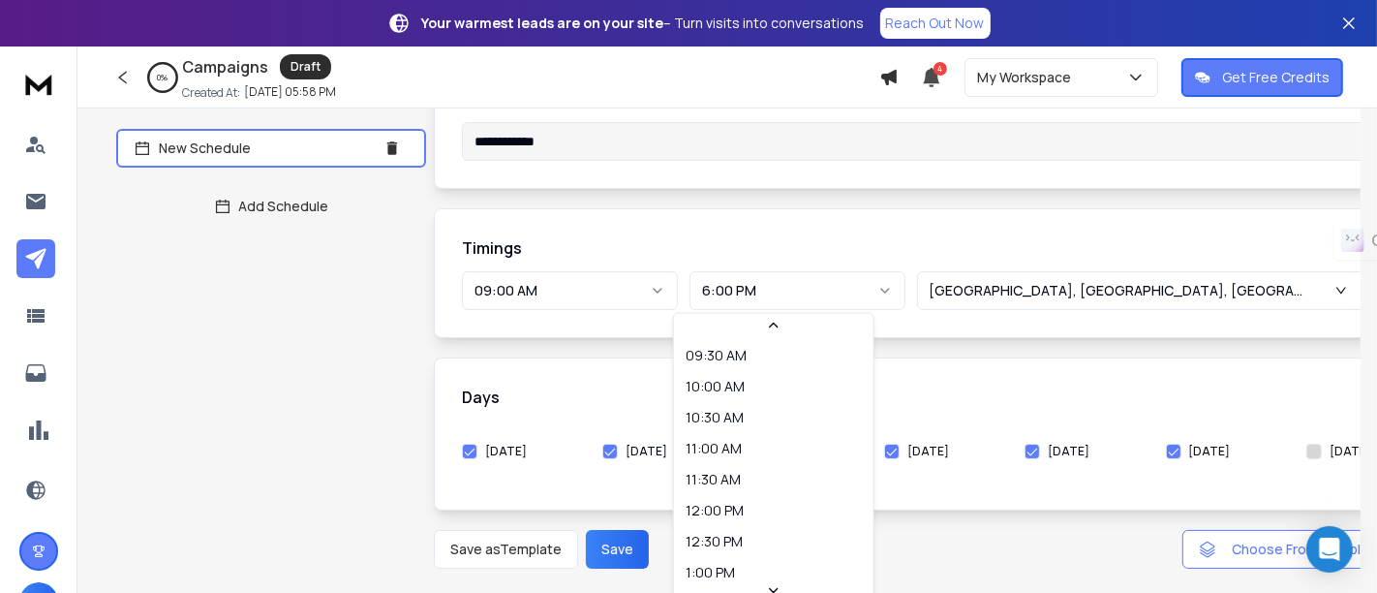
click at [730, 287] on button "6:00 PM" at bounding box center [797, 290] width 216 height 39
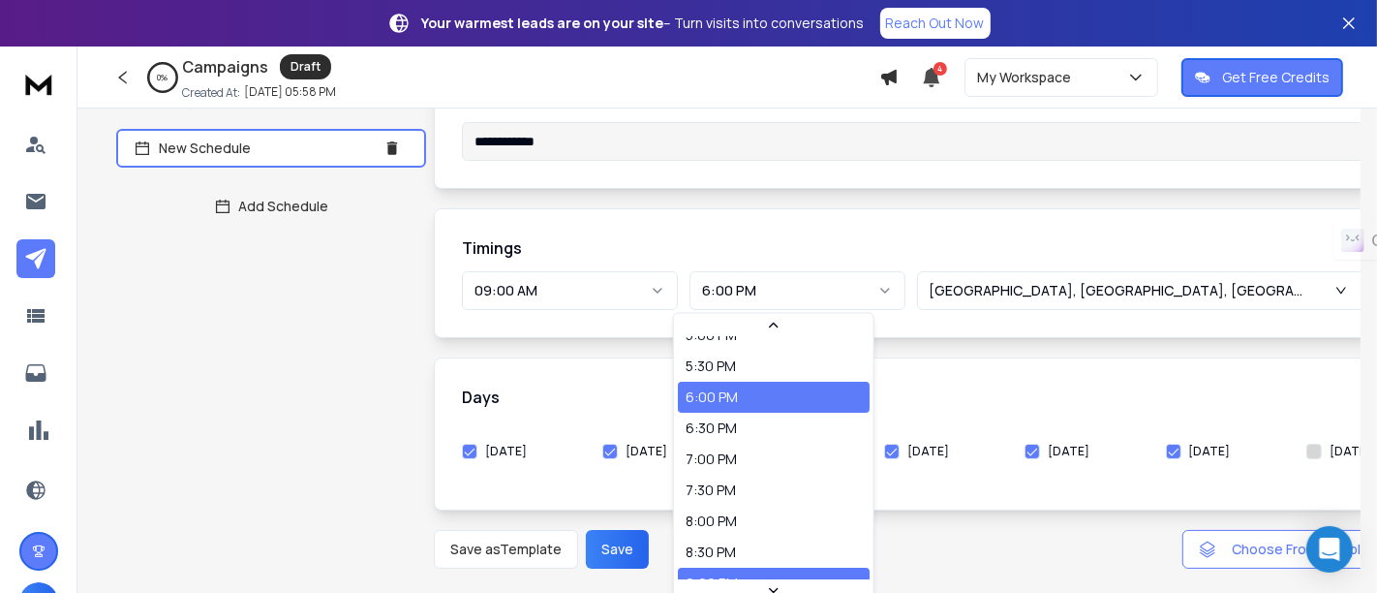
scroll to position [534, 0]
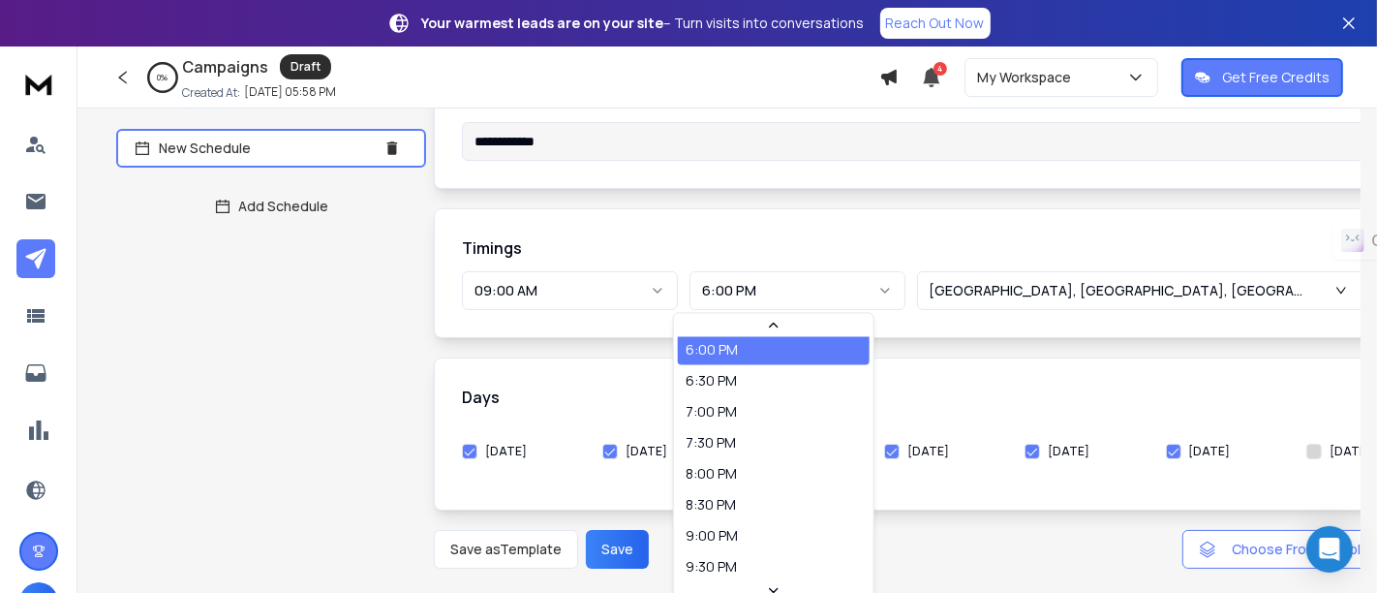
select select "********"
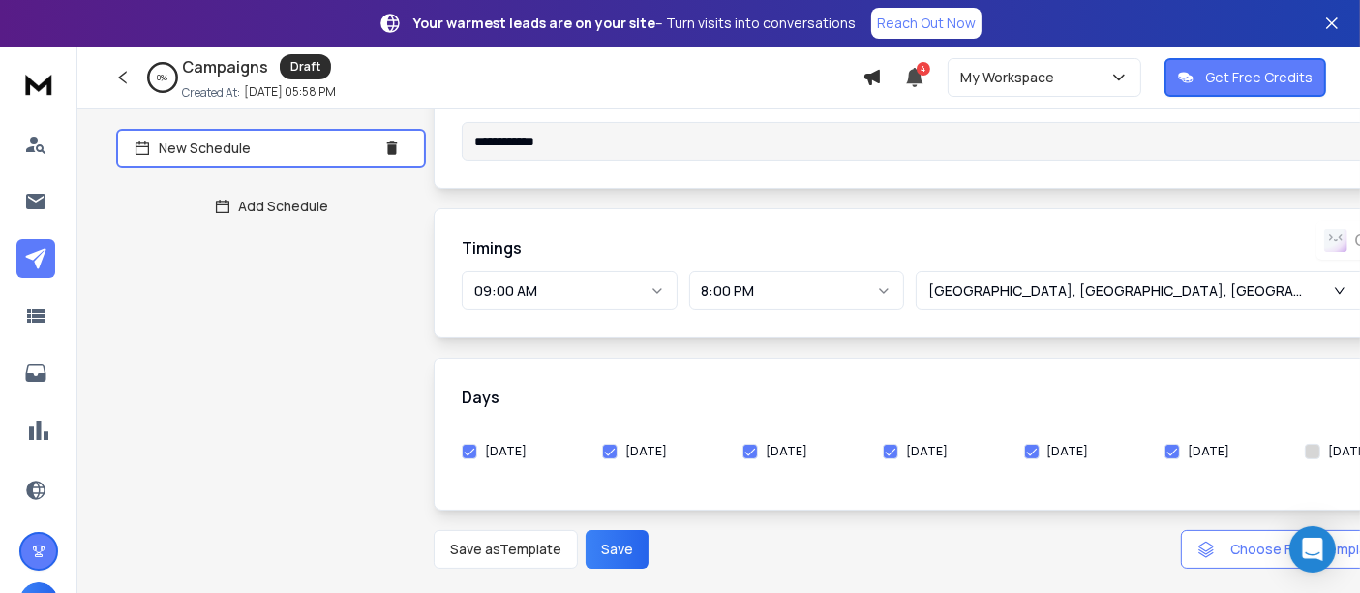
click at [689, 353] on div "**********" at bounding box center [916, 313] width 964 height 509
click at [586, 291] on button "09:00 AM" at bounding box center [570, 290] width 216 height 39
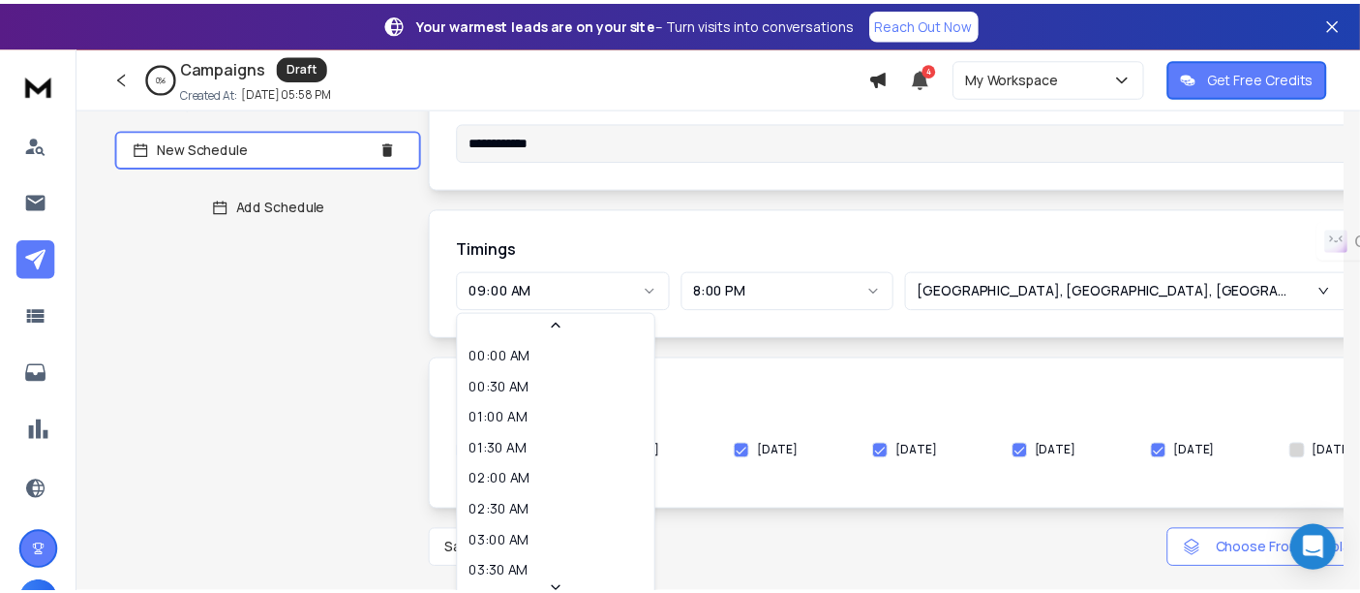
scroll to position [350, 0]
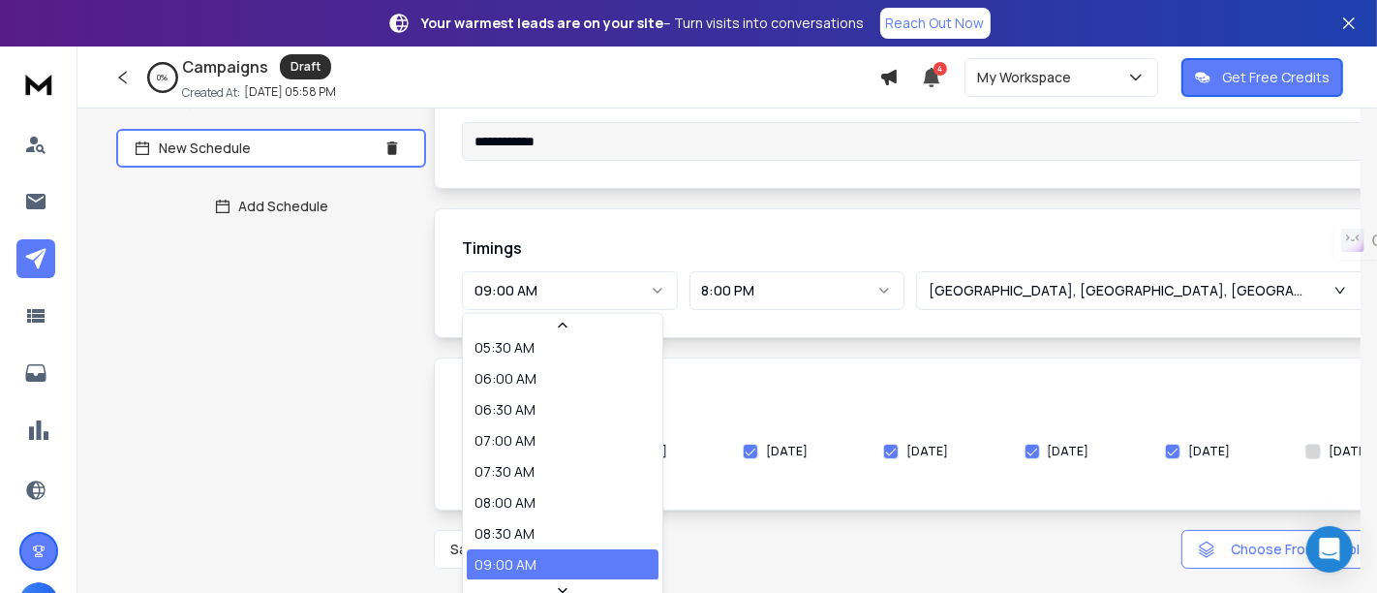
select select "********"
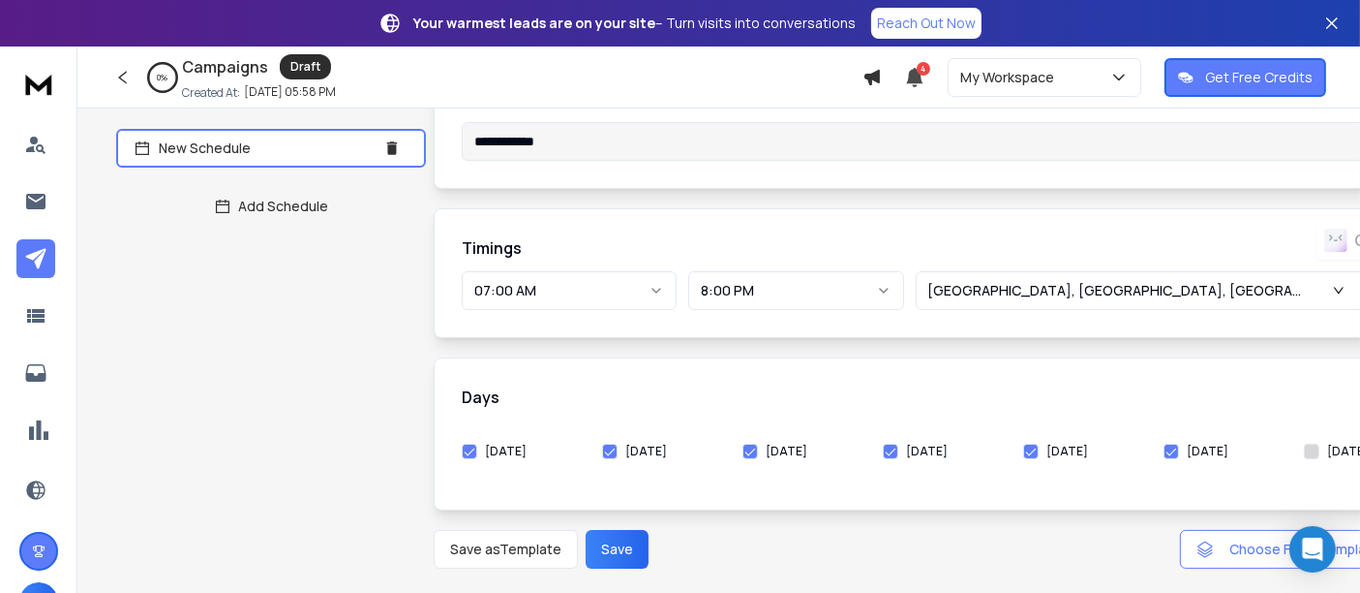
click at [627, 537] on button "Save" at bounding box center [617, 549] width 63 height 39
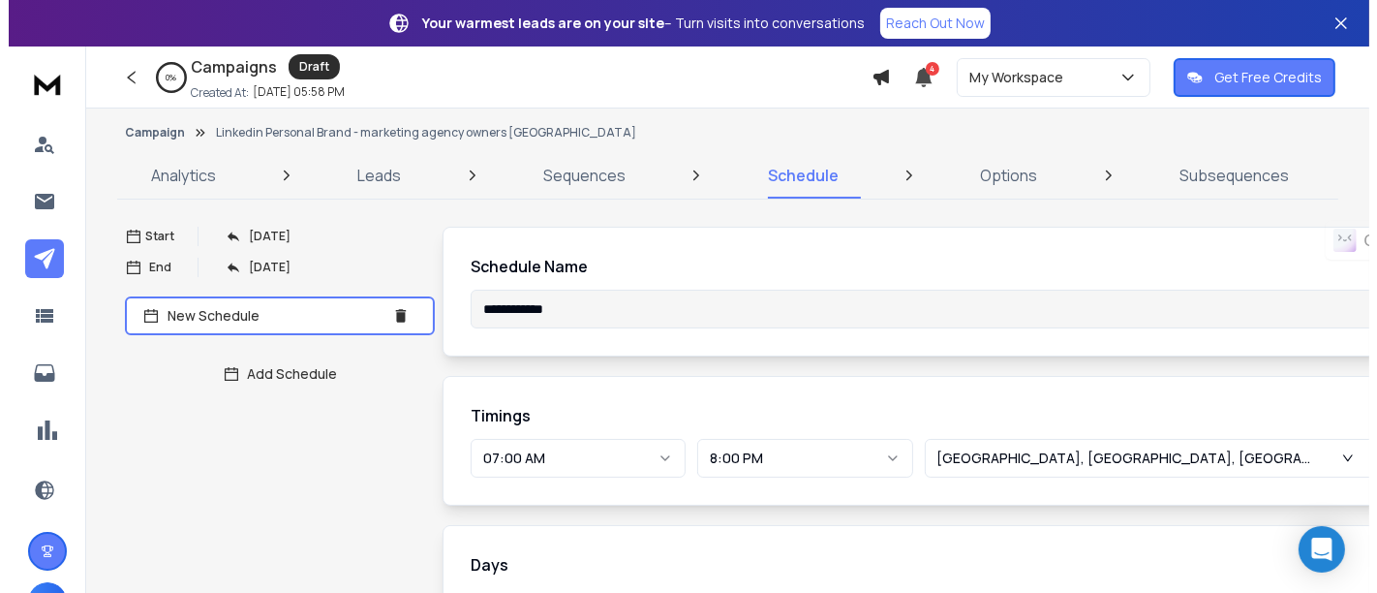
scroll to position [0, 0]
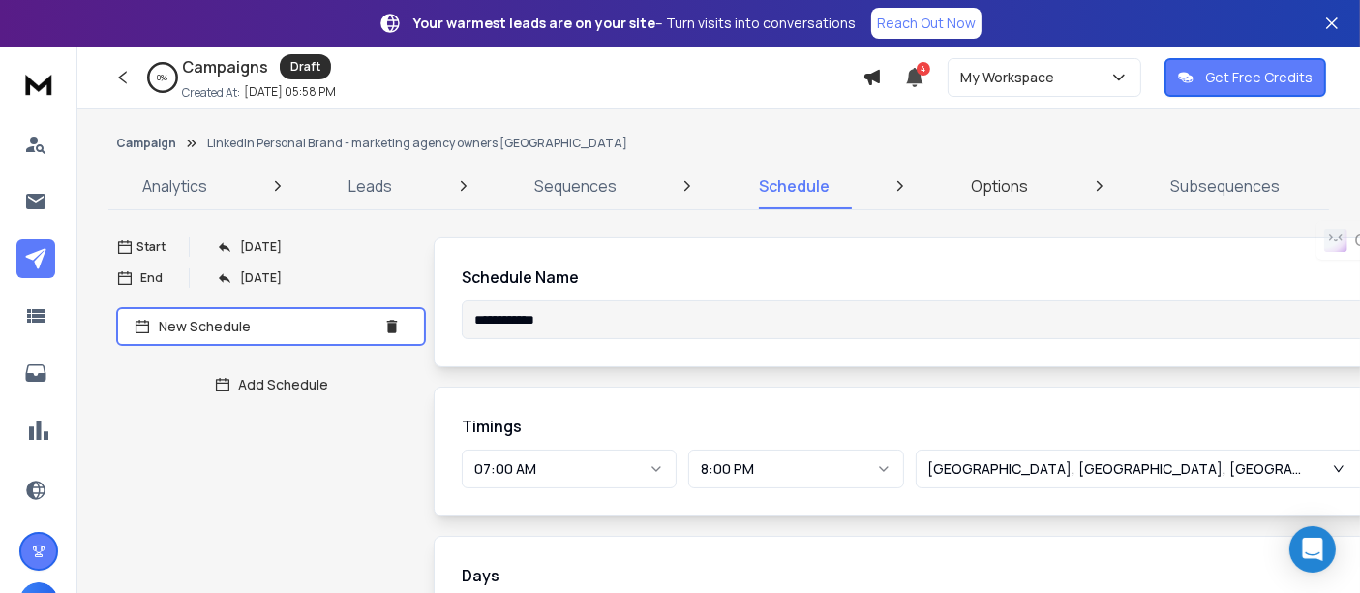
click at [998, 194] on p "Options" at bounding box center [1000, 185] width 57 height 23
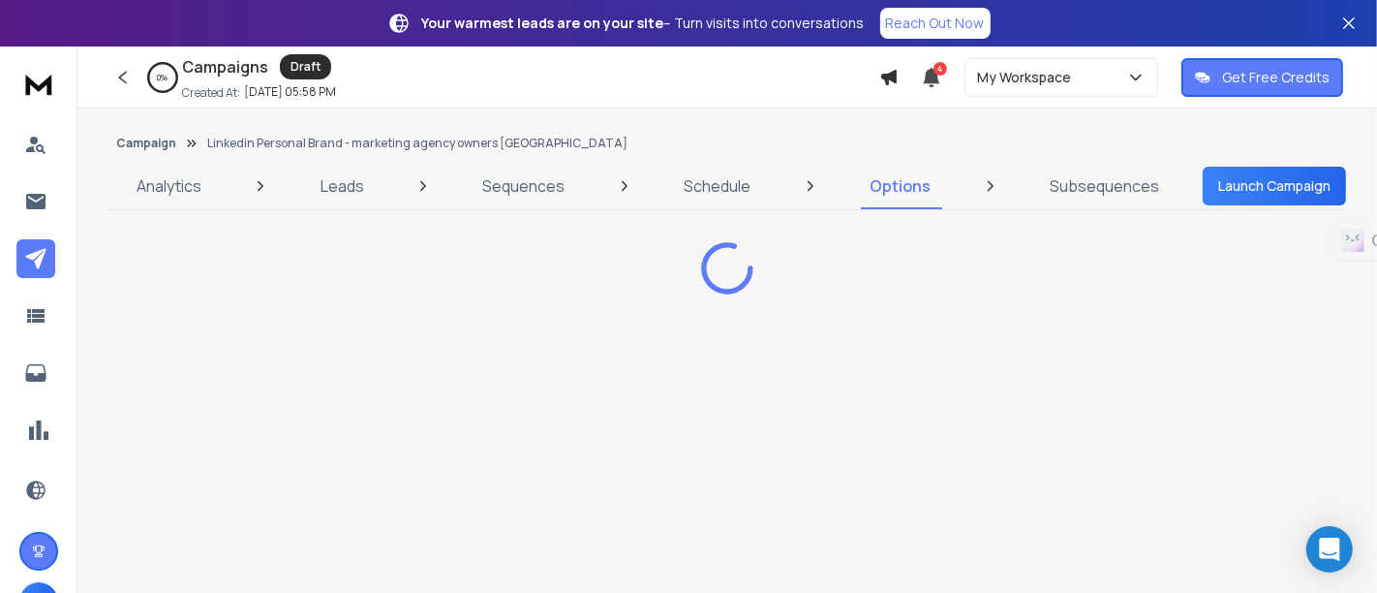
click at [1002, 189] on div "Analytics Leads Sequences Schedule Options Subsequences" at bounding box center [647, 186] width 1079 height 46
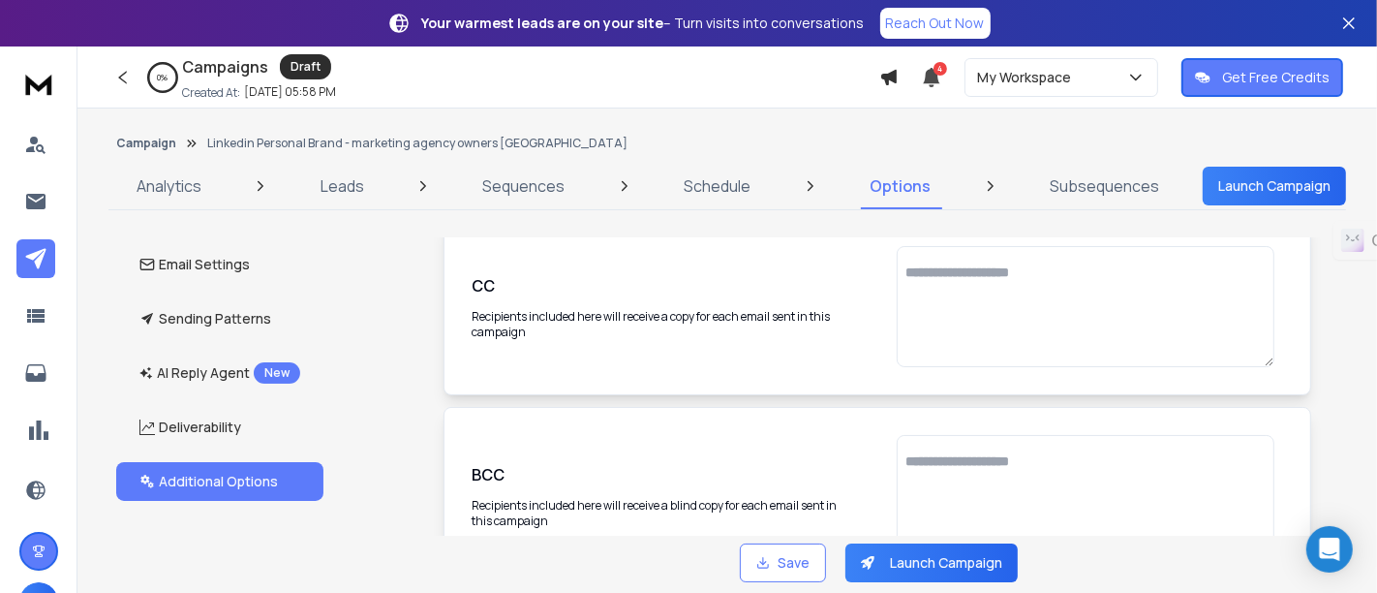
scroll to position [4026, 0]
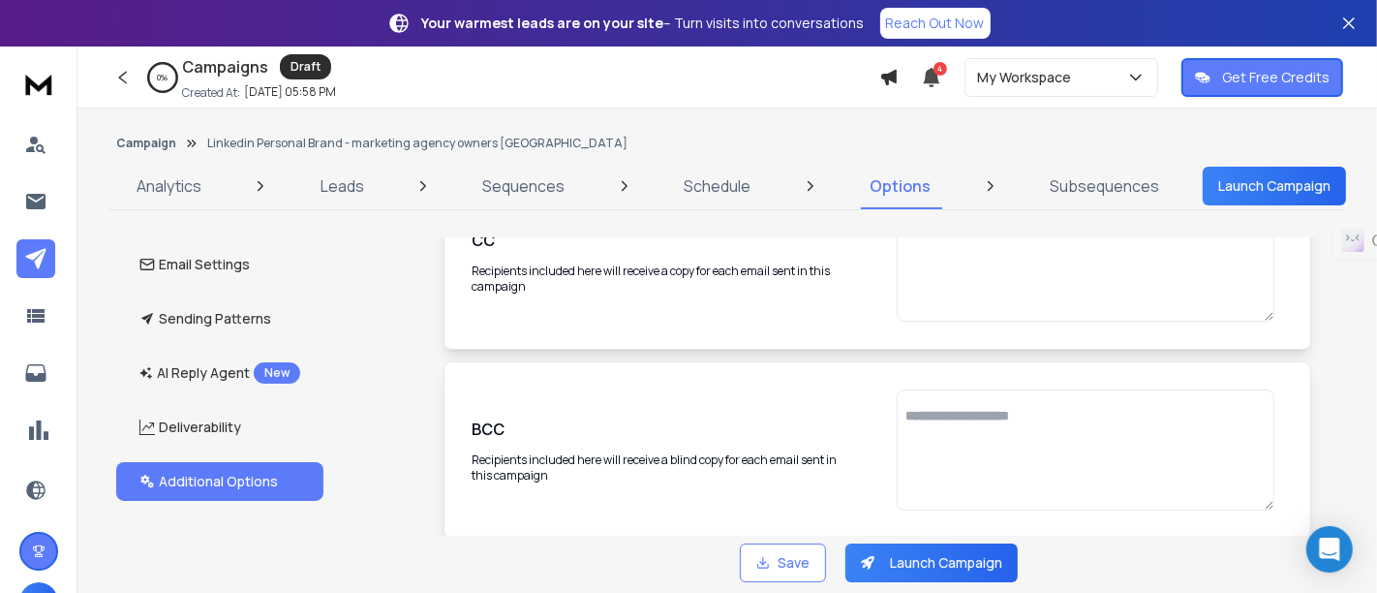
click at [912, 549] on button "Launch Campaign" at bounding box center [931, 562] width 172 height 39
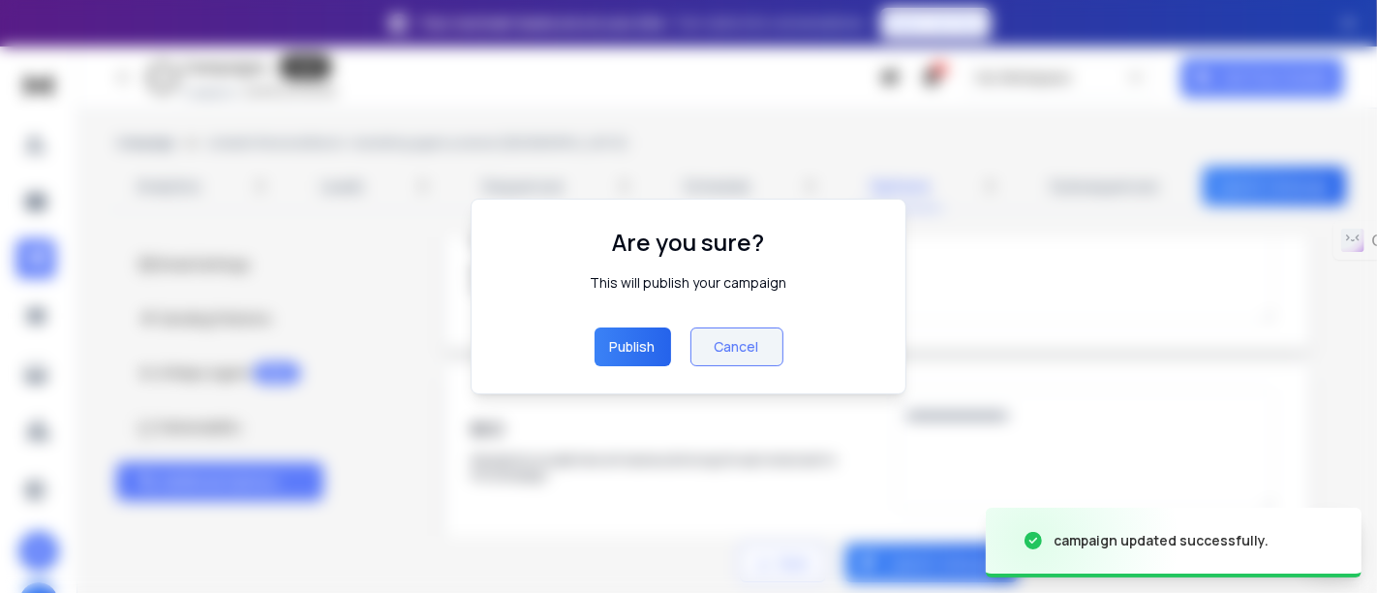
click at [651, 347] on button "Publish" at bounding box center [633, 346] width 76 height 39
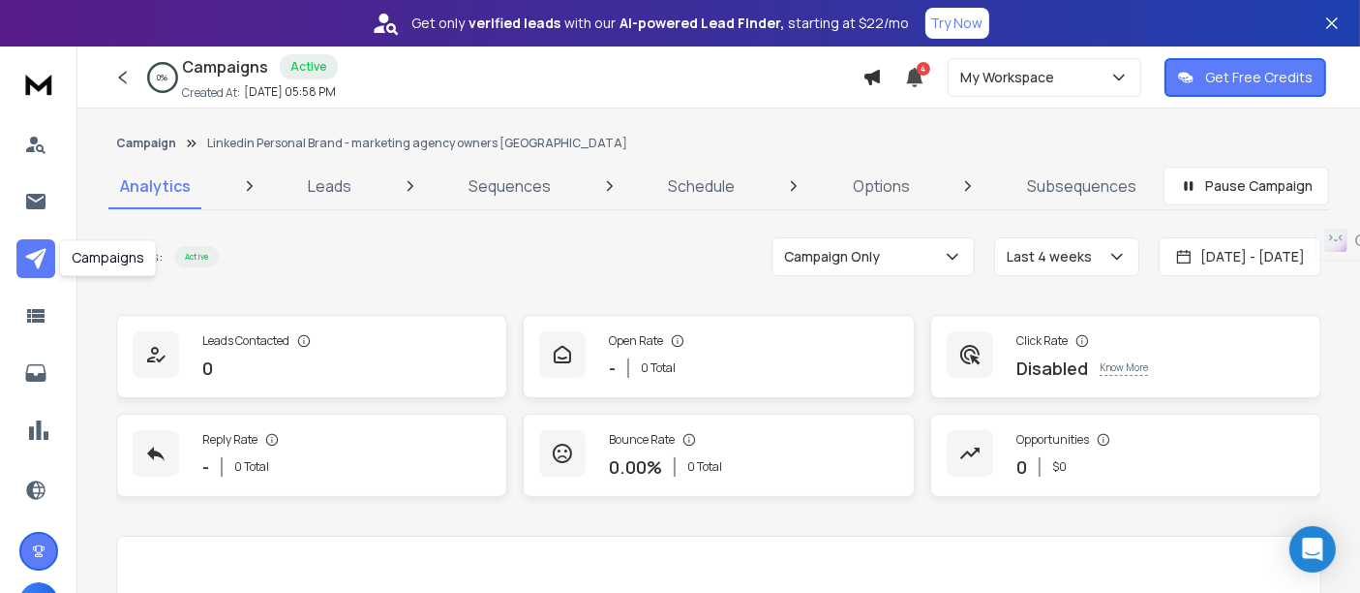
click at [36, 260] on icon at bounding box center [35, 258] width 20 height 20
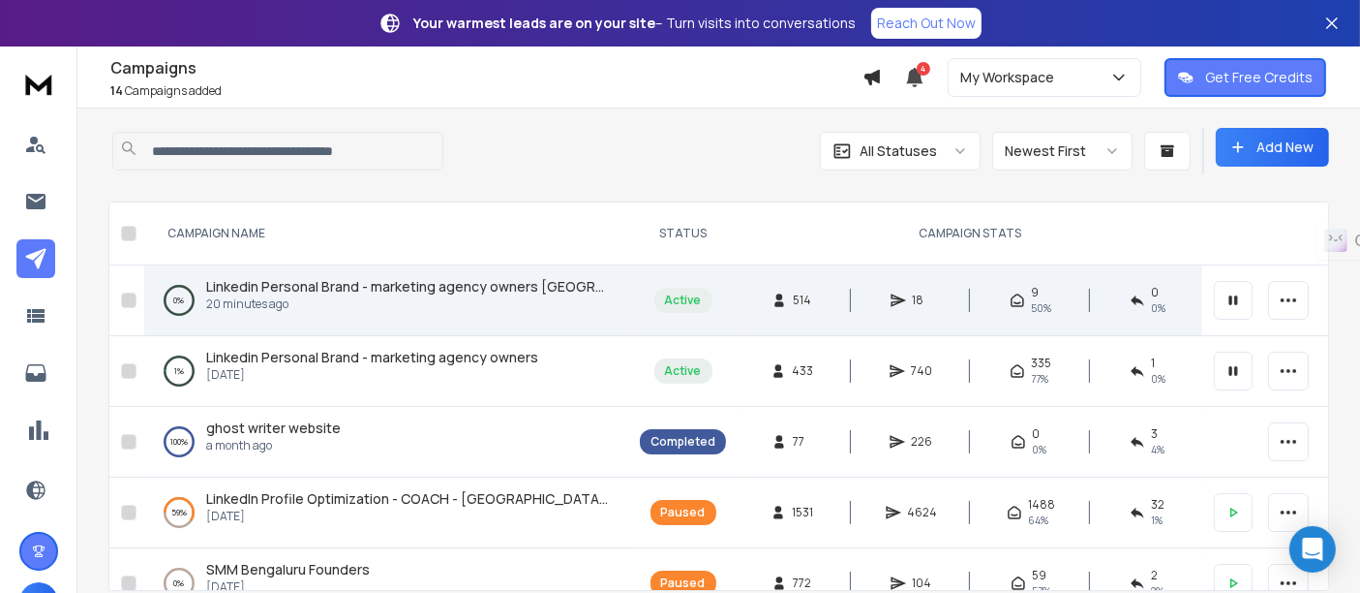
click at [452, 281] on span "Linkedin Personal Brand - marketing agency owners [GEOGRAPHIC_DATA]" at bounding box center [445, 286] width 479 height 18
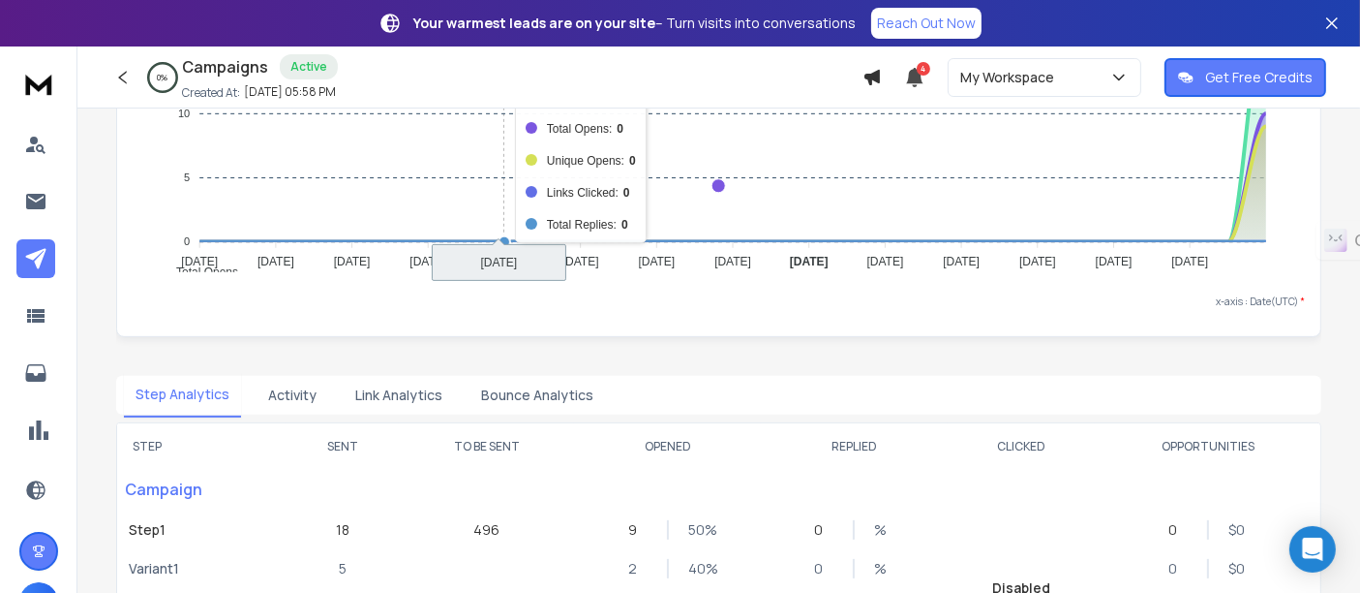
scroll to position [737, 0]
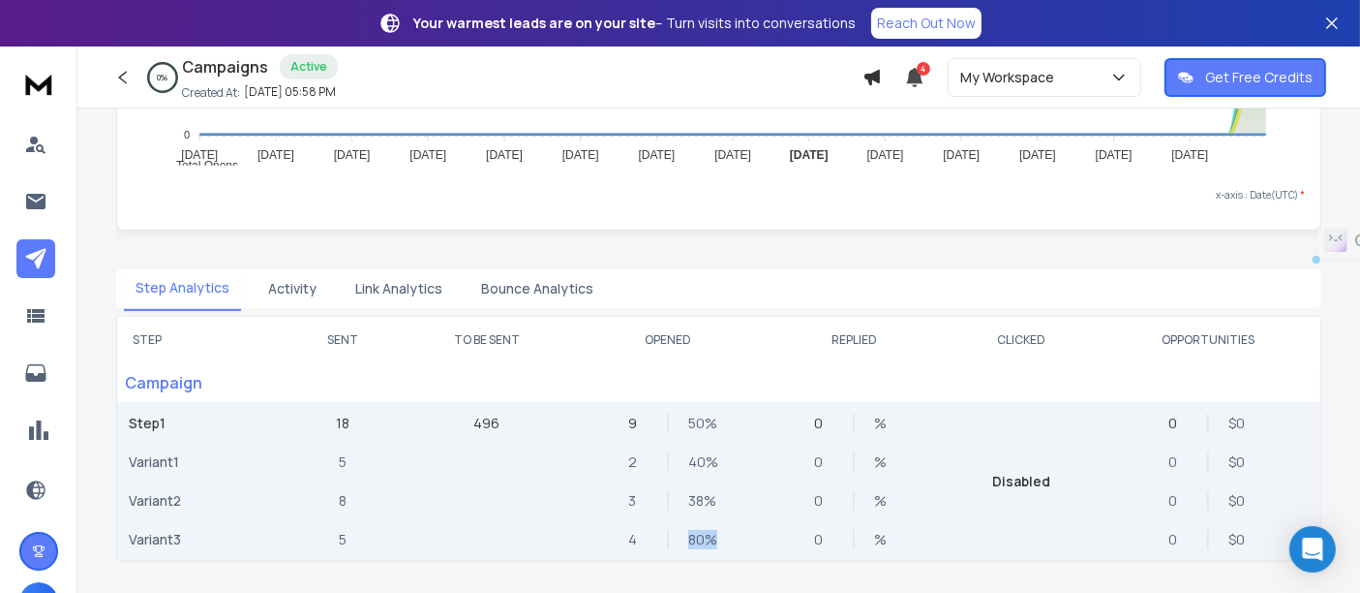
drag, startPoint x: 718, startPoint y: 534, endPoint x: 683, endPoint y: 533, distance: 35.8
click at [683, 533] on div "9 50 % 2 40 % 3 38 % 4 80 %" at bounding box center [668, 481] width 164 height 136
drag, startPoint x: 716, startPoint y: 491, endPoint x: 686, endPoint y: 494, distance: 29.2
click at [686, 494] on div "9 50 % 2 40 % 3 38 % 4 80 %" at bounding box center [668, 481] width 164 height 136
drag, startPoint x: 719, startPoint y: 453, endPoint x: 691, endPoint y: 460, distance: 28.9
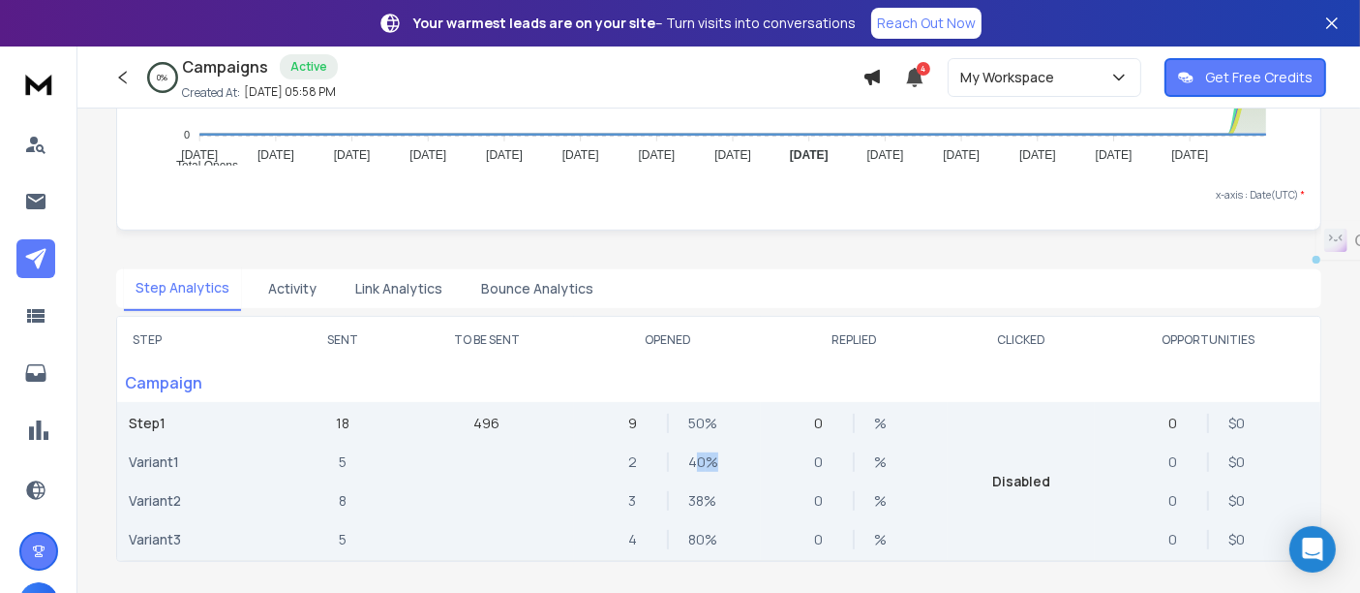
click at [691, 460] on div "9 50 % 2 40 % 3 38 % 4 80 %" at bounding box center [668, 481] width 164 height 136
click at [691, 460] on p "40 %" at bounding box center [697, 461] width 19 height 19
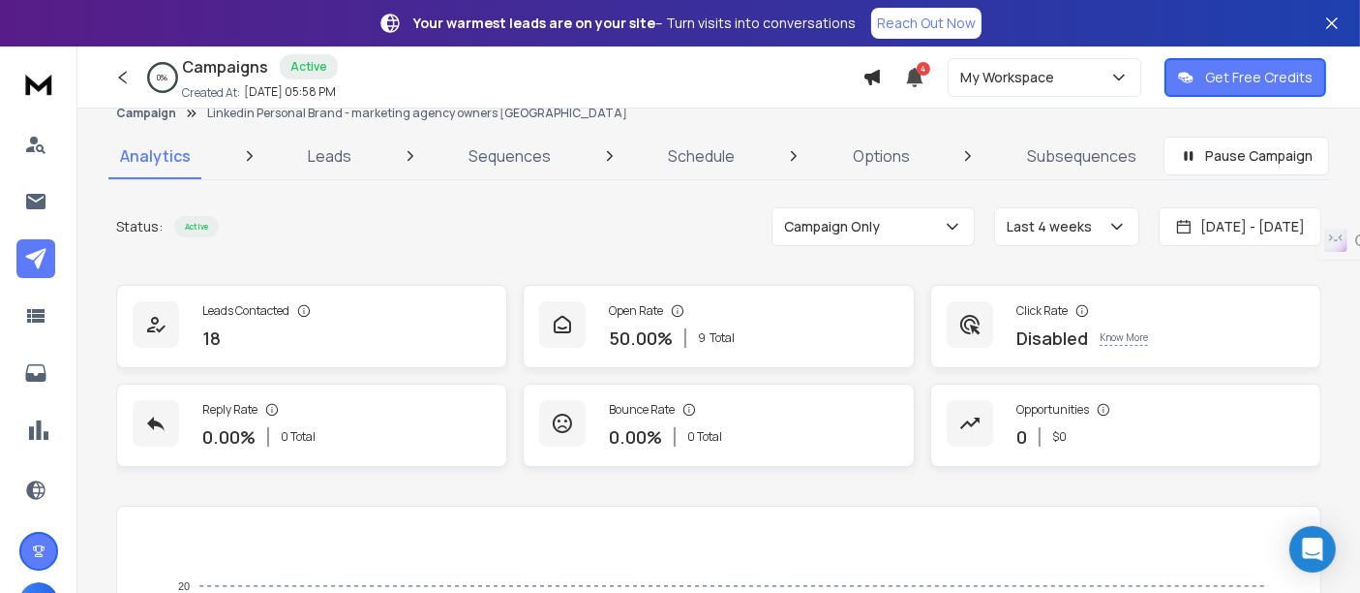
scroll to position [0, 0]
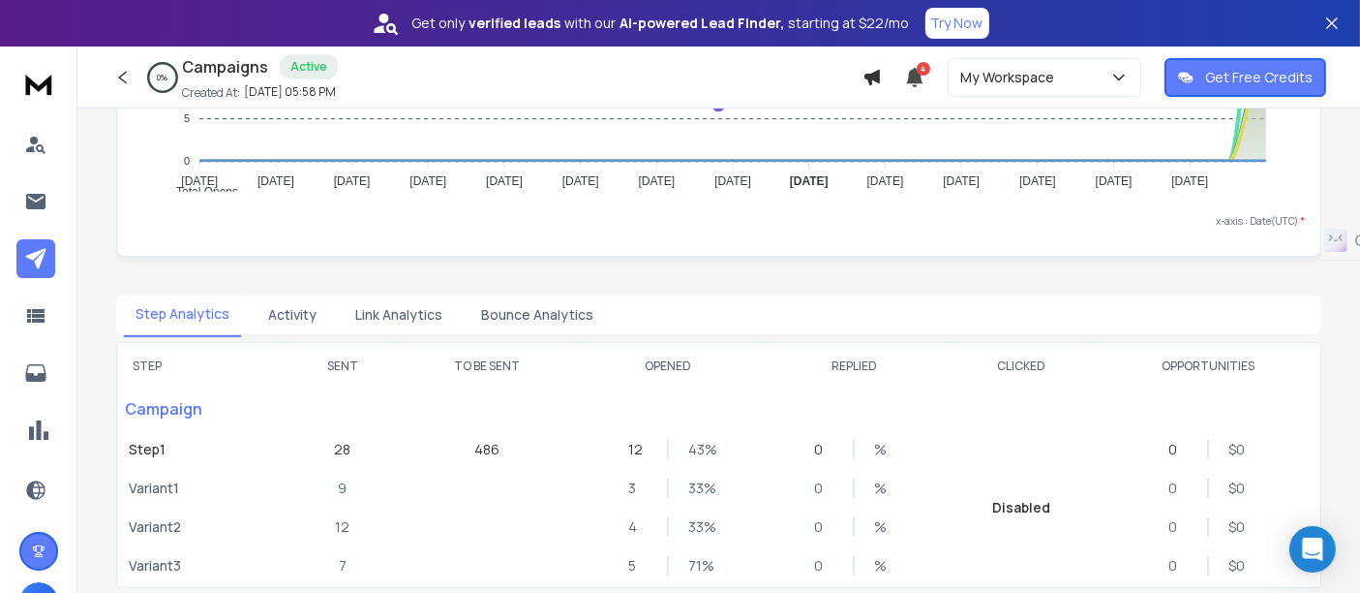
scroll to position [737, 0]
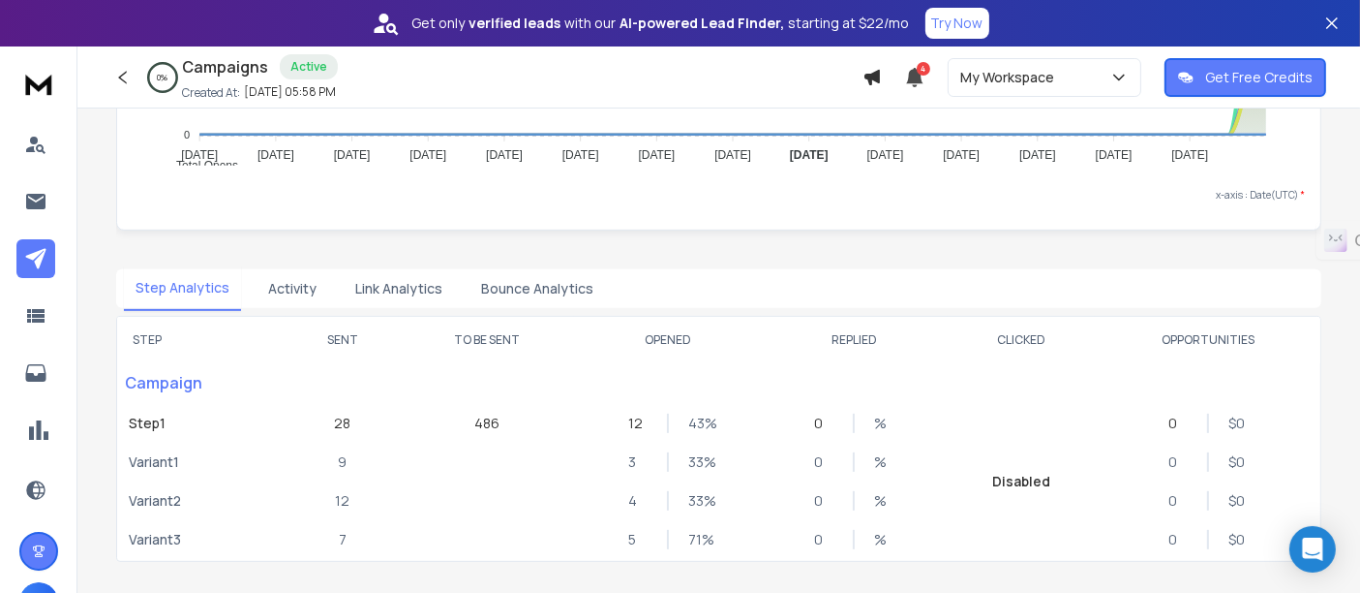
click at [669, 15] on strong "AI-powered Lead Finder," at bounding box center [703, 23] width 165 height 19
click at [760, 29] on strong "AI-powered Lead Finder," at bounding box center [703, 23] width 165 height 19
drag, startPoint x: 760, startPoint y: 29, endPoint x: 629, endPoint y: 22, distance: 130.9
click at [629, 22] on strong "AI-powered Lead Finder," at bounding box center [703, 23] width 165 height 19
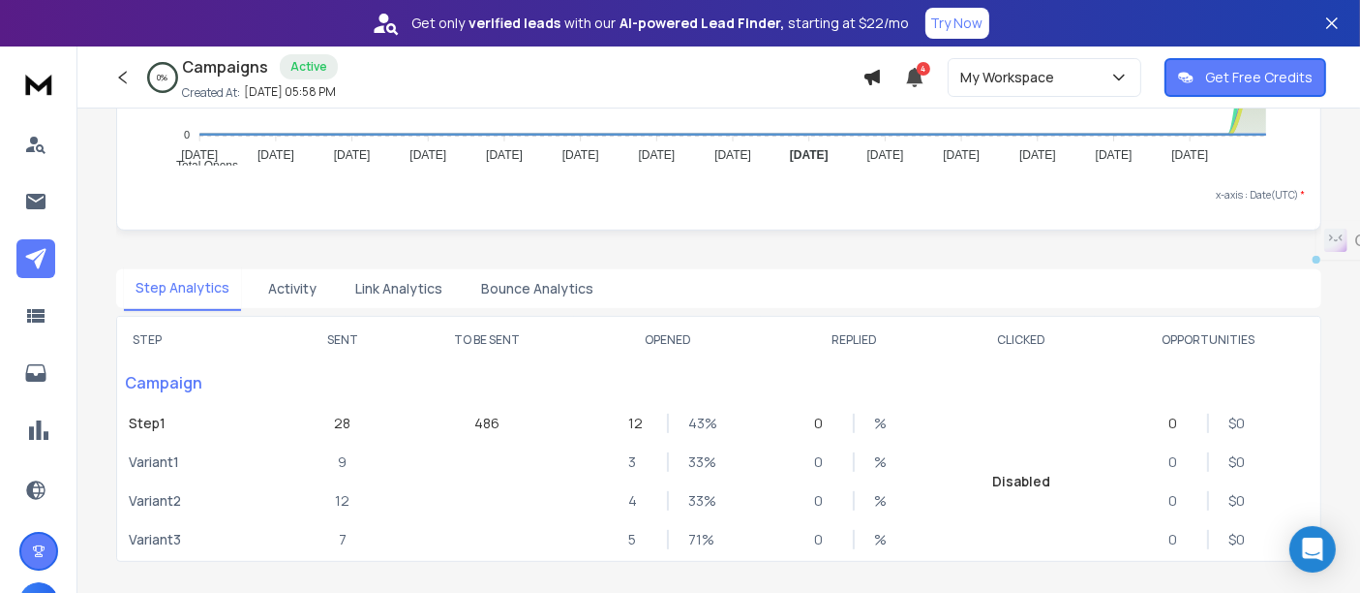
click at [867, 20] on p "Get only verified leads with our AI-powered Lead Finder, starting at $22/mo" at bounding box center [661, 23] width 498 height 19
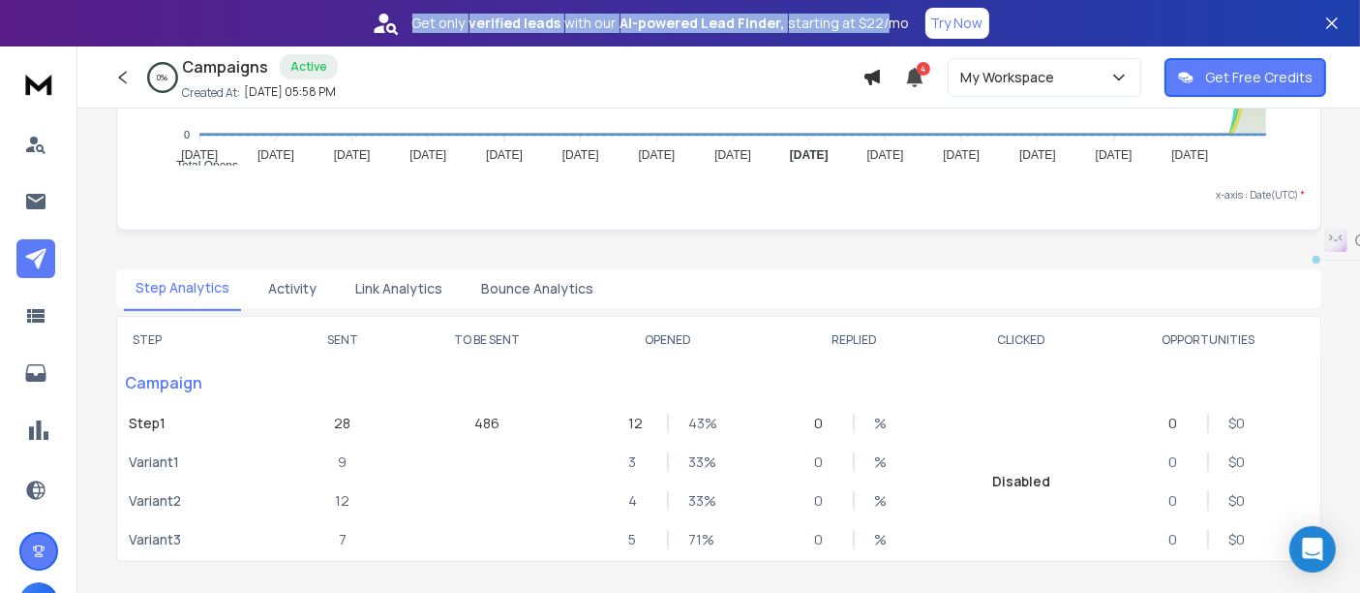
drag, startPoint x: 867, startPoint y: 20, endPoint x: 420, endPoint y: 19, distance: 446.4
click at [420, 19] on div "Get only verified leads with our AI-powered Lead Finder, starting at $22/mo" at bounding box center [641, 23] width 538 height 29
click at [576, 23] on p "Get only verified leads with our AI-powered Lead Finder, starting at $22/mo" at bounding box center [661, 23] width 498 height 19
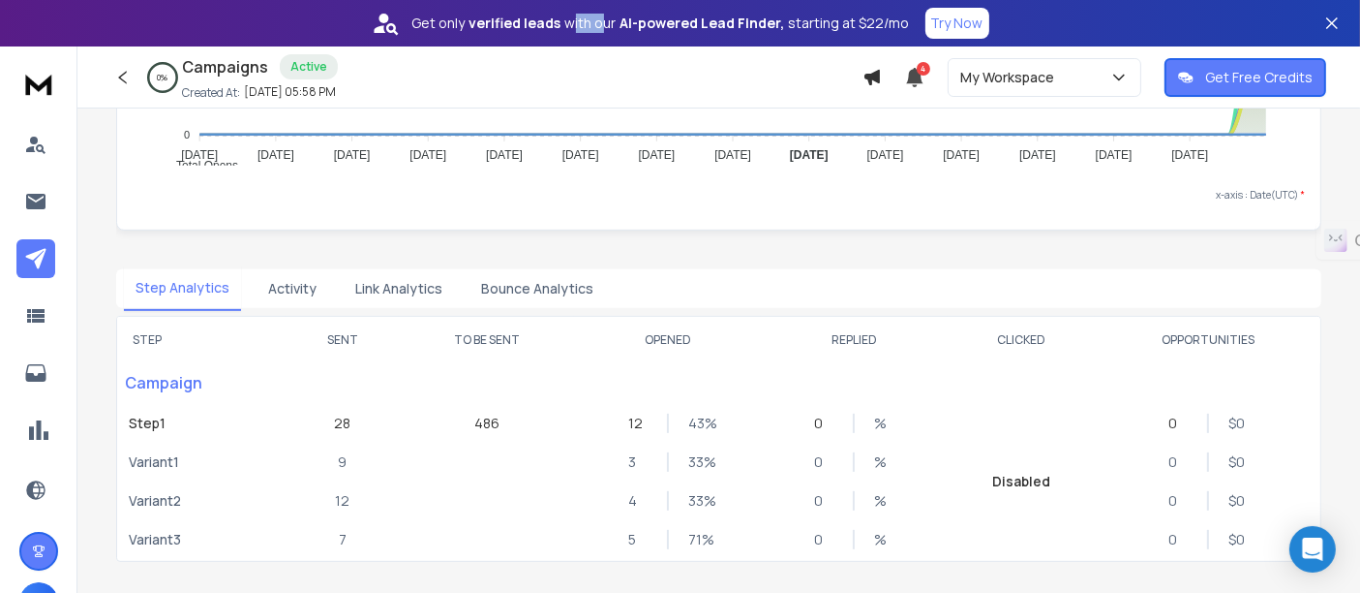
click at [576, 23] on p "Get only verified leads with our AI-powered Lead Finder, starting at $22/mo" at bounding box center [661, 23] width 498 height 19
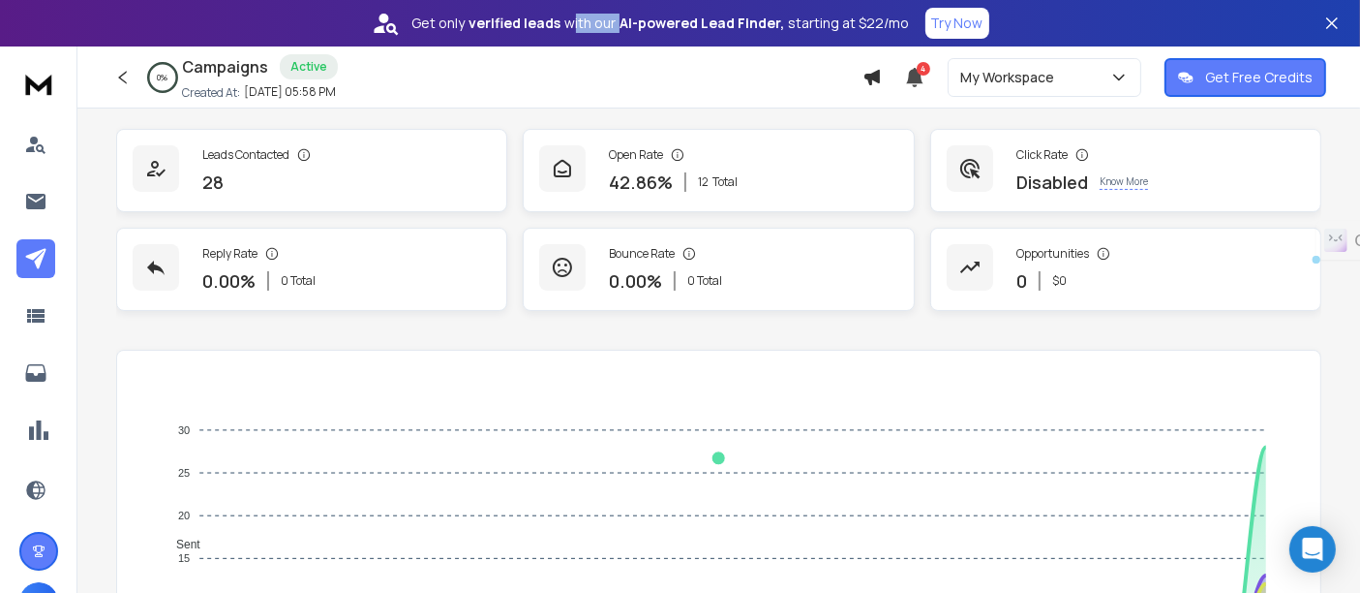
scroll to position [0, 0]
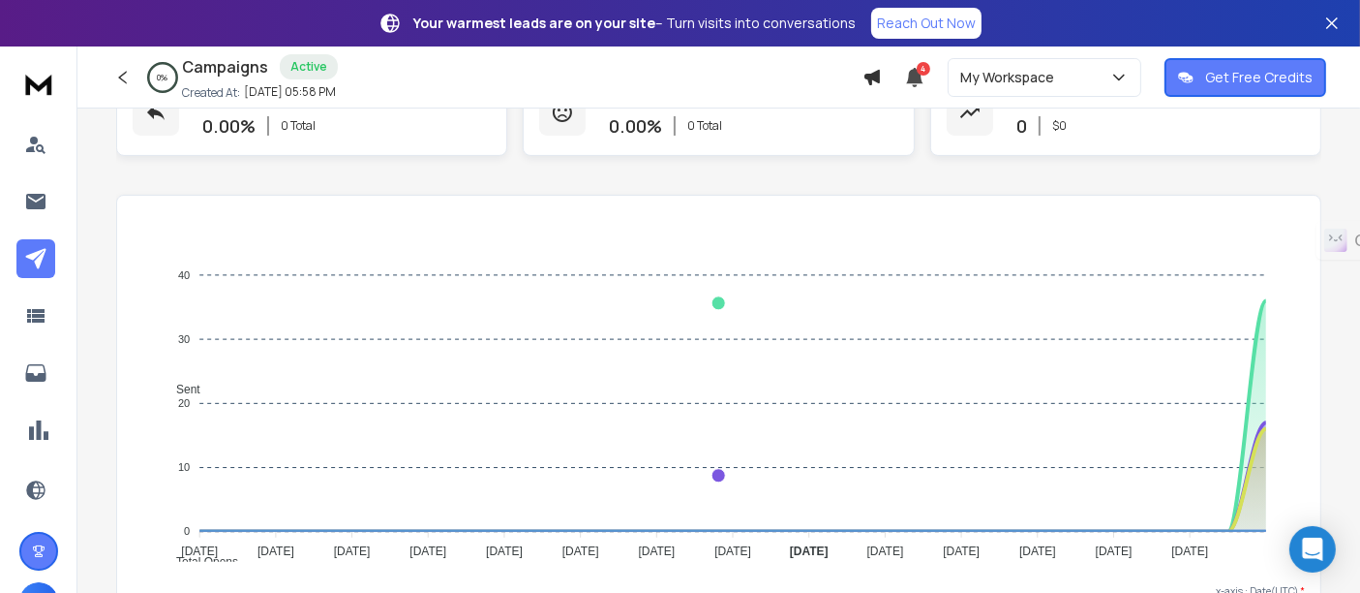
scroll to position [537, 0]
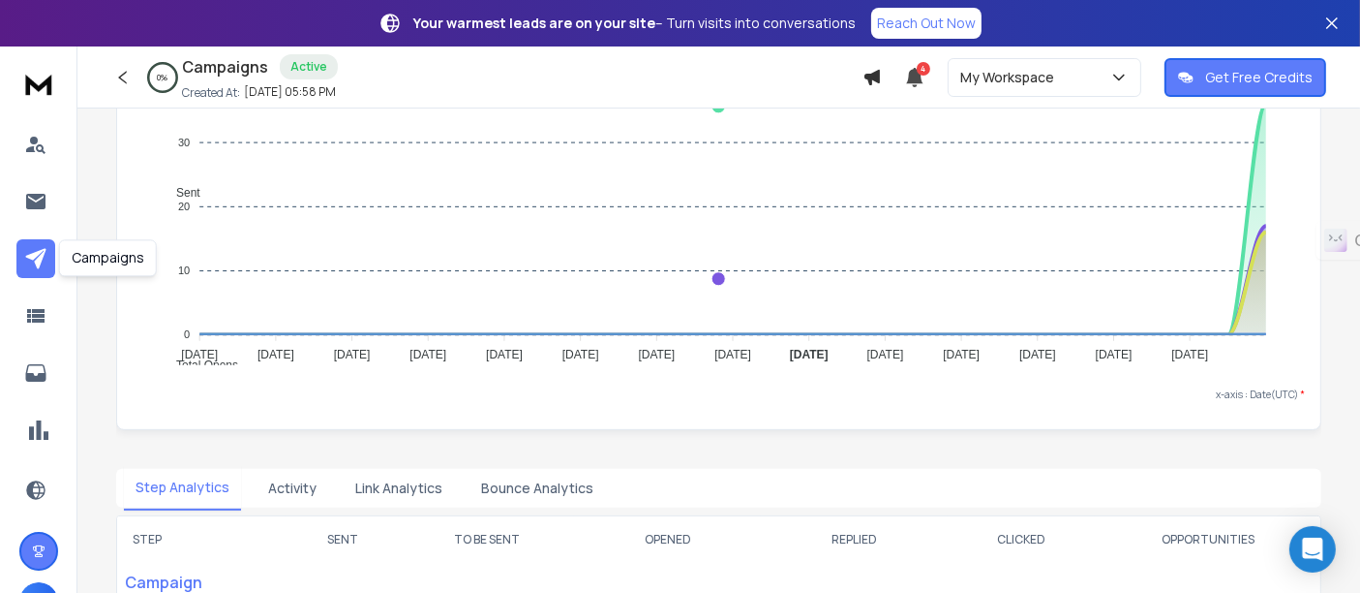
click at [44, 253] on icon at bounding box center [35, 258] width 20 height 20
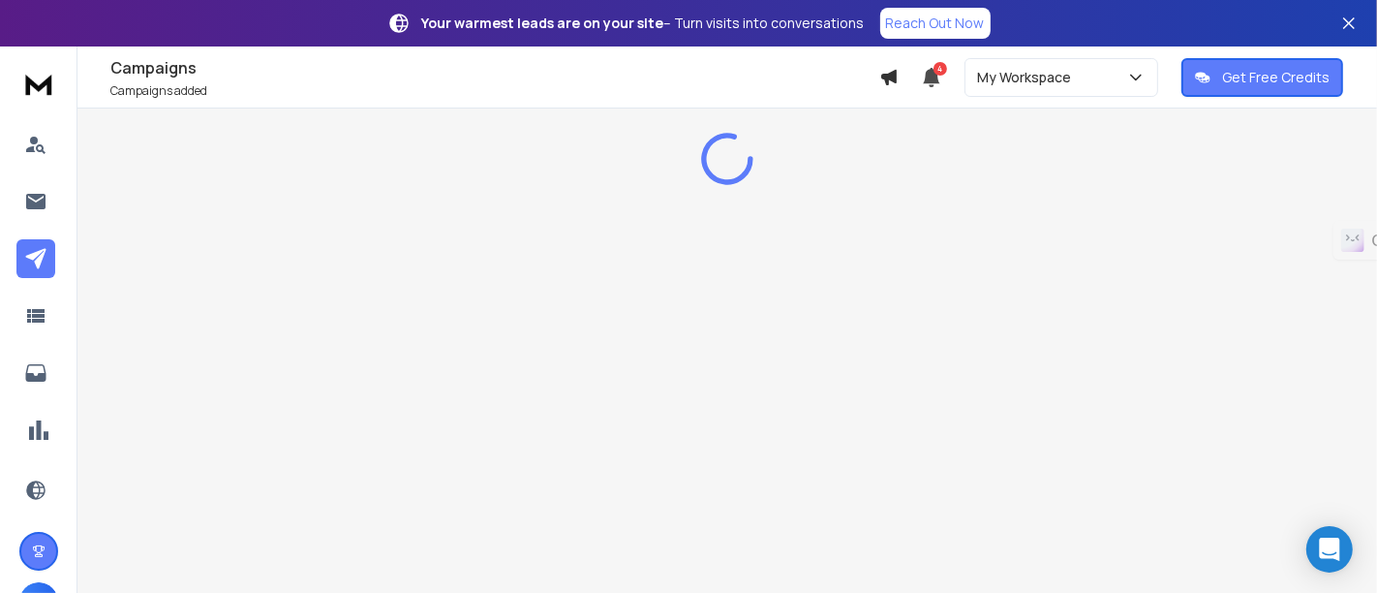
click at [443, 26] on strong "Your warmest leads are on your site" at bounding box center [543, 23] width 242 height 18
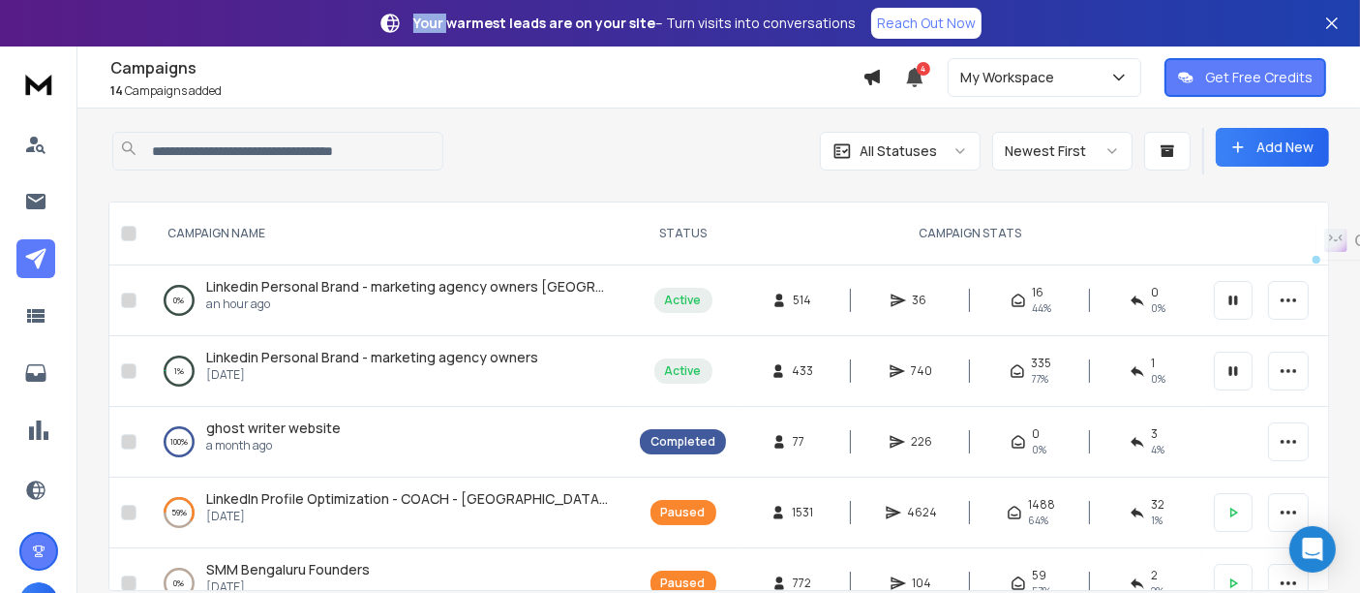
click at [443, 26] on strong "Your warmest leads are on your site" at bounding box center [534, 23] width 242 height 18
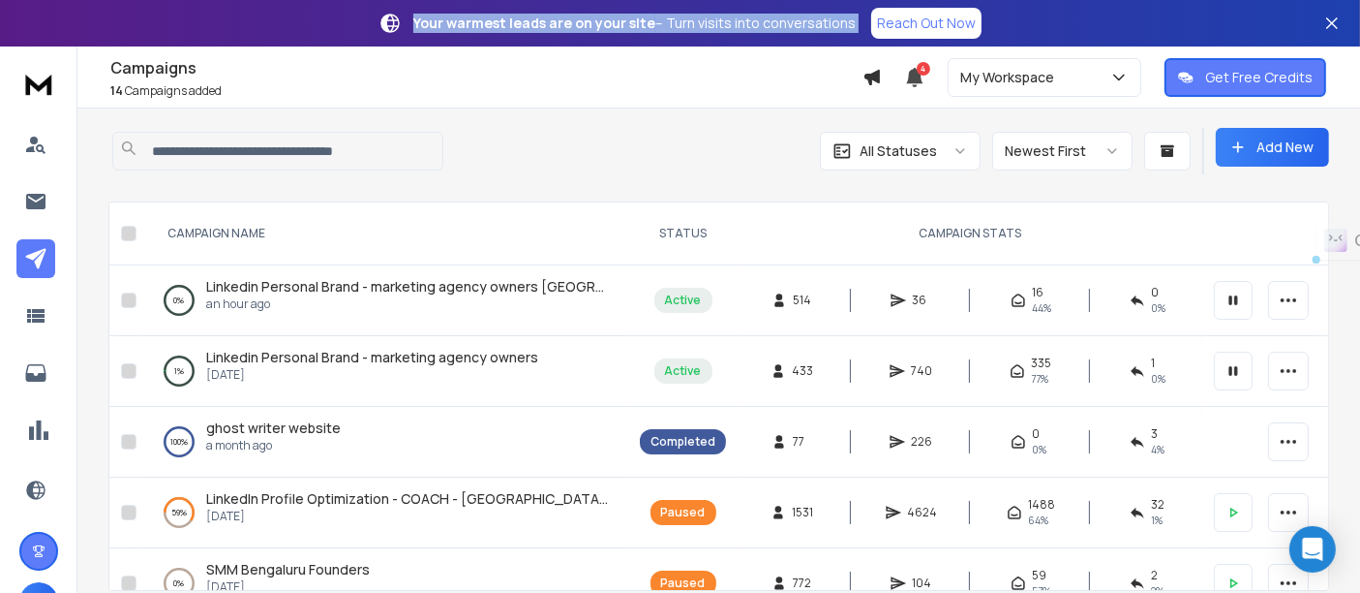
click at [443, 26] on strong "Your warmest leads are on your site" at bounding box center [534, 23] width 242 height 18
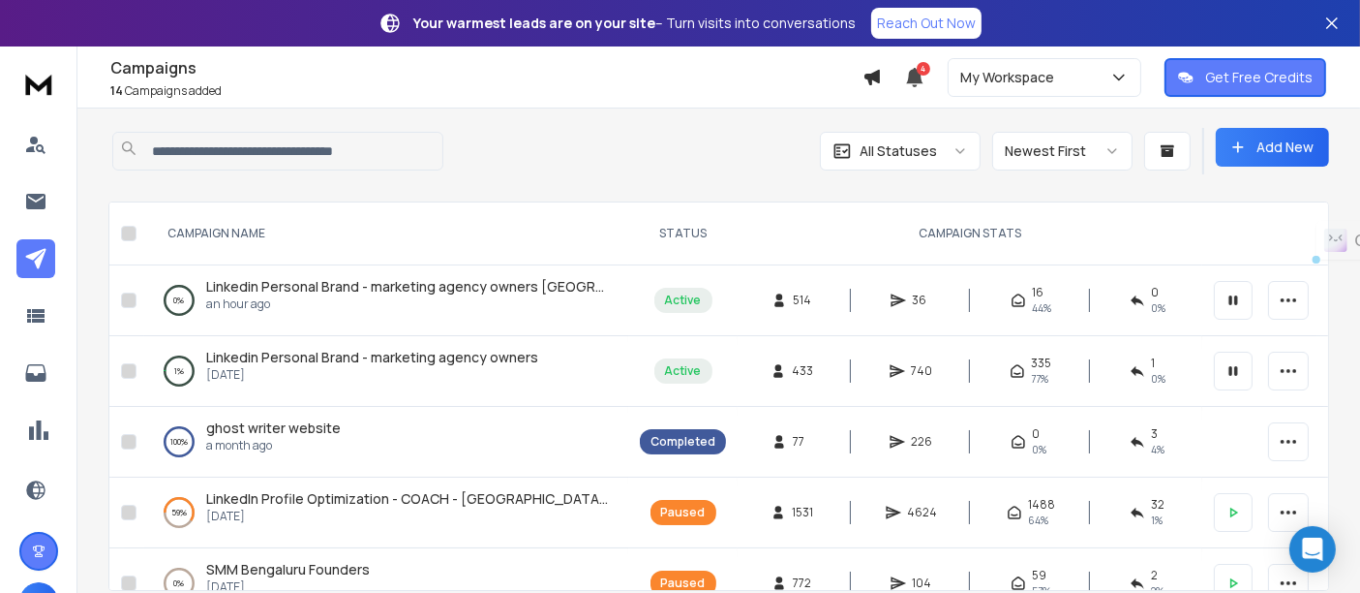
click at [447, 68] on h1 "Campaigns" at bounding box center [486, 67] width 752 height 23
click at [346, 156] on input at bounding box center [277, 151] width 331 height 39
click at [492, 143] on div at bounding box center [413, 151] width 611 height 46
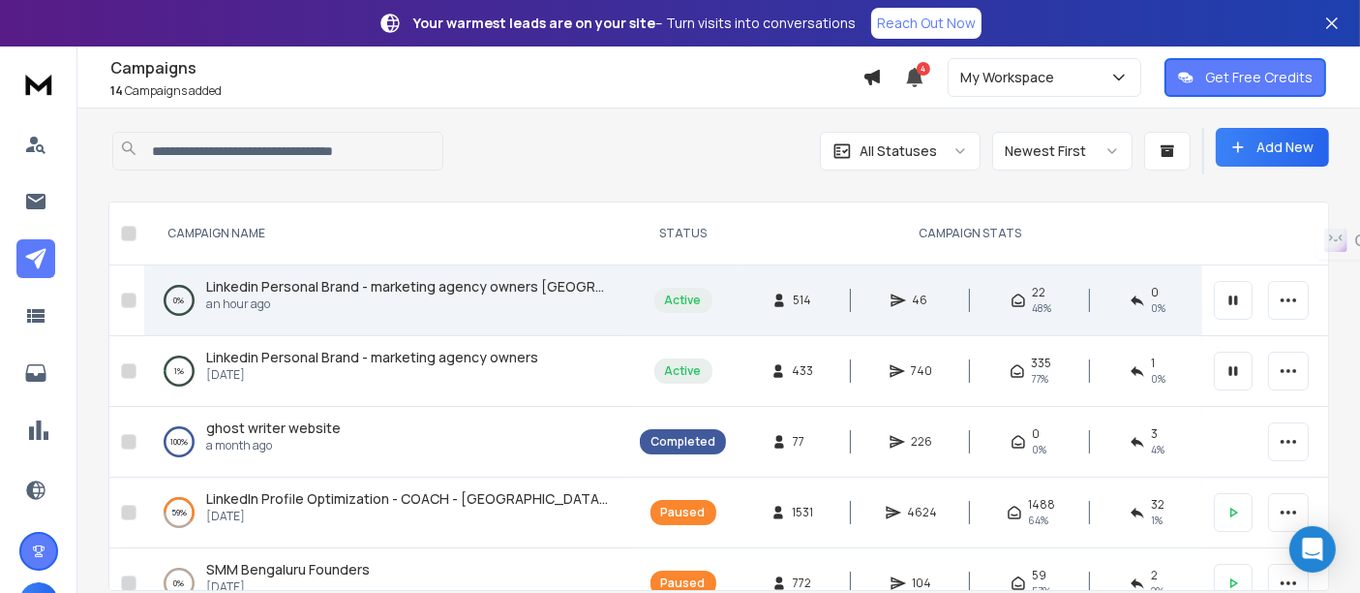
click at [462, 281] on span "Linkedin Personal Brand - marketing agency owners [GEOGRAPHIC_DATA]" at bounding box center [445, 286] width 479 height 18
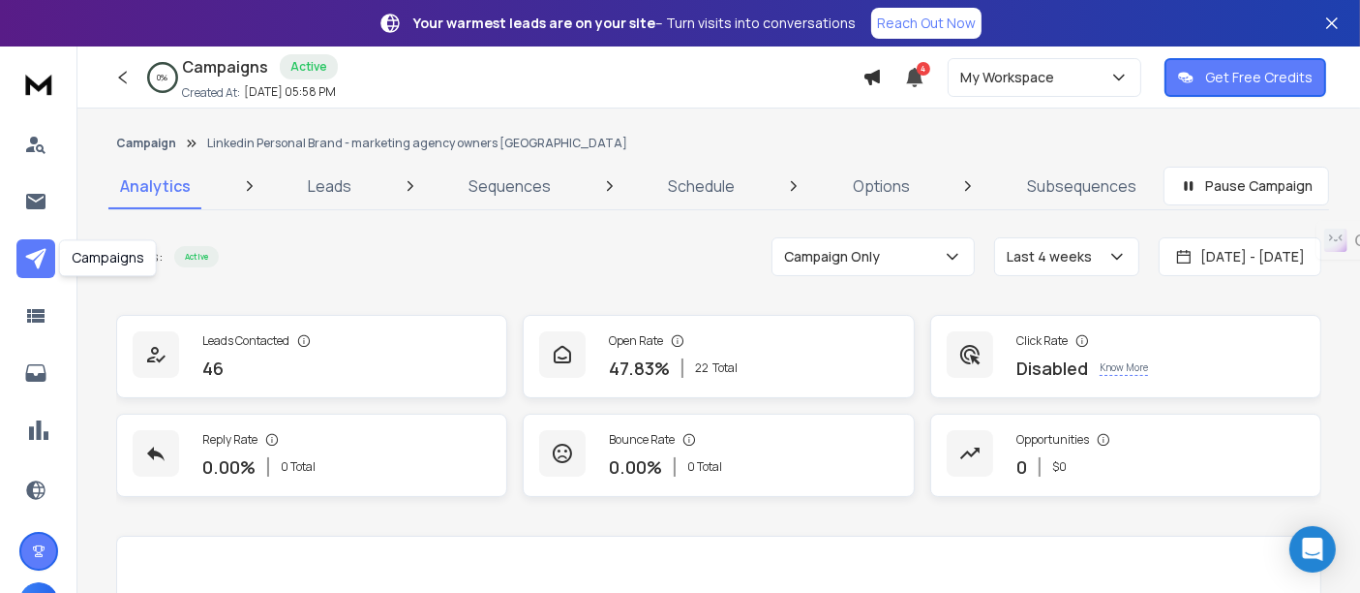
click at [50, 259] on link at bounding box center [35, 258] width 39 height 39
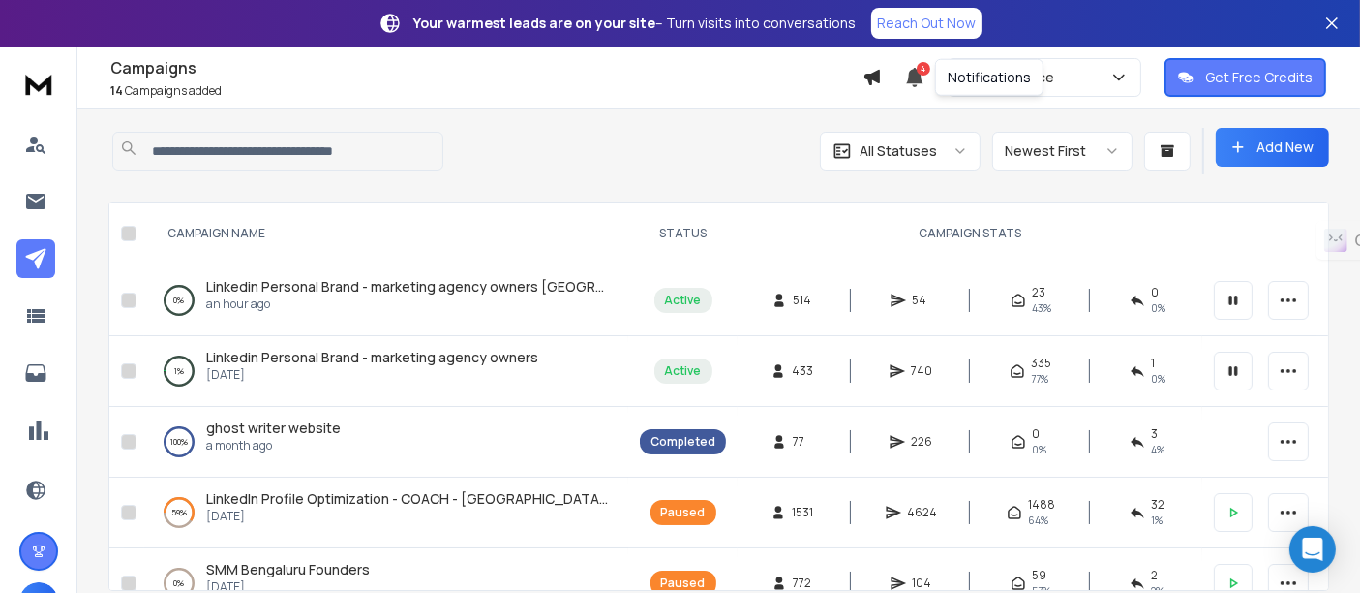
click at [922, 71] on icon at bounding box center [914, 76] width 17 height 19
